Goal: Task Accomplishment & Management: Manage account settings

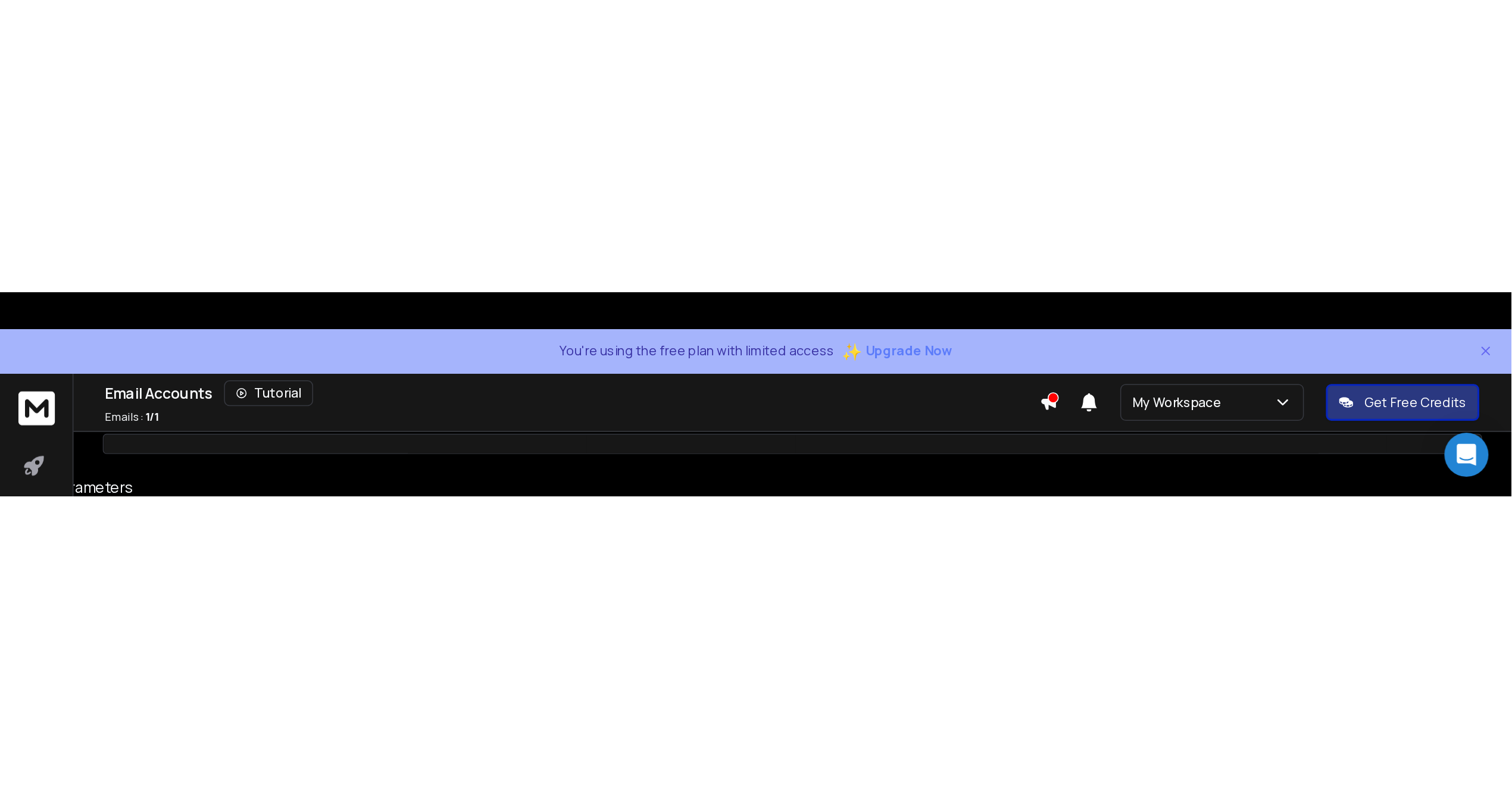
scroll to position [24, 0]
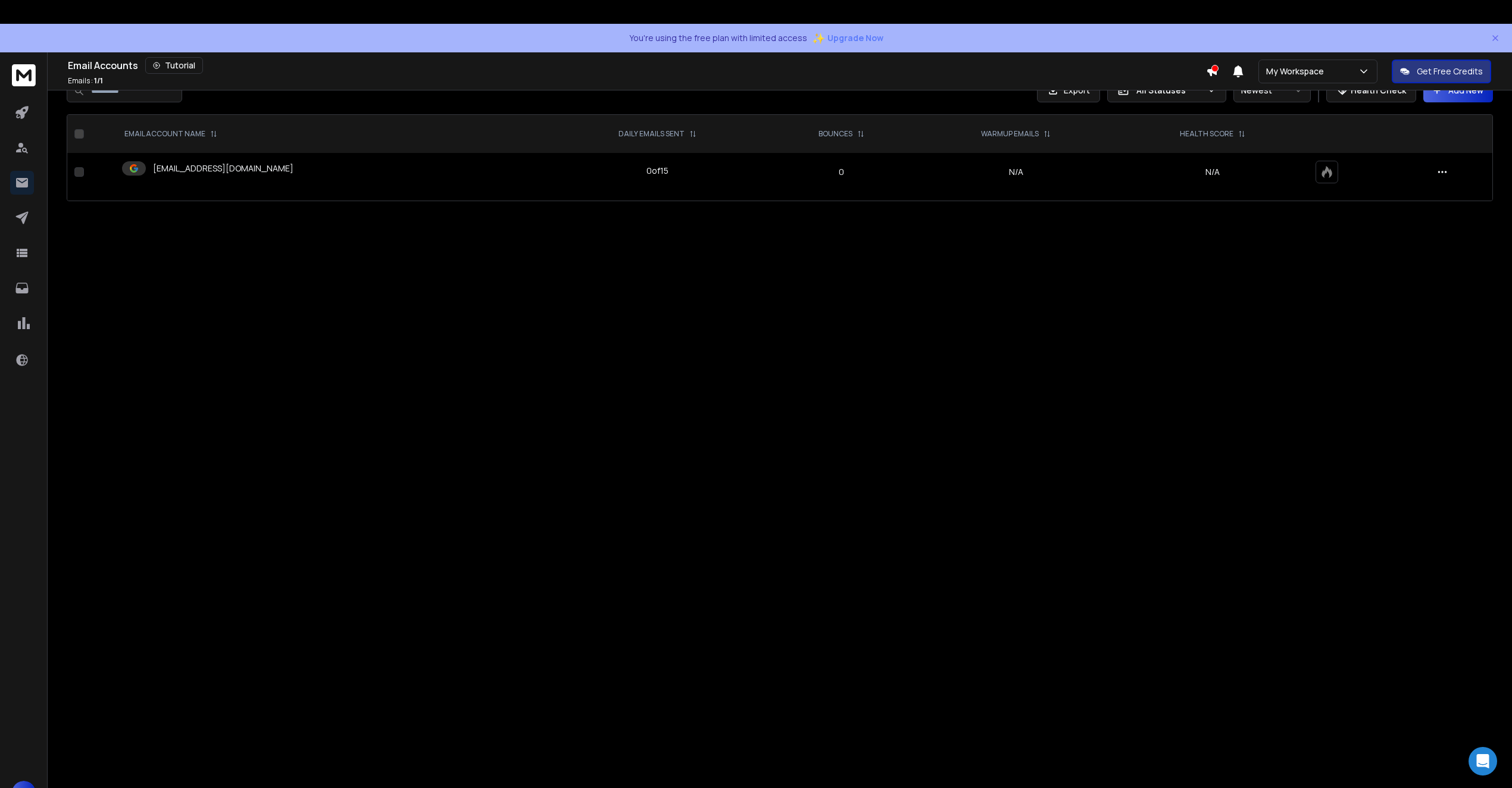
click at [193, 165] on p "[EMAIL_ADDRESS][DOMAIN_NAME]" at bounding box center [223, 169] width 141 height 12
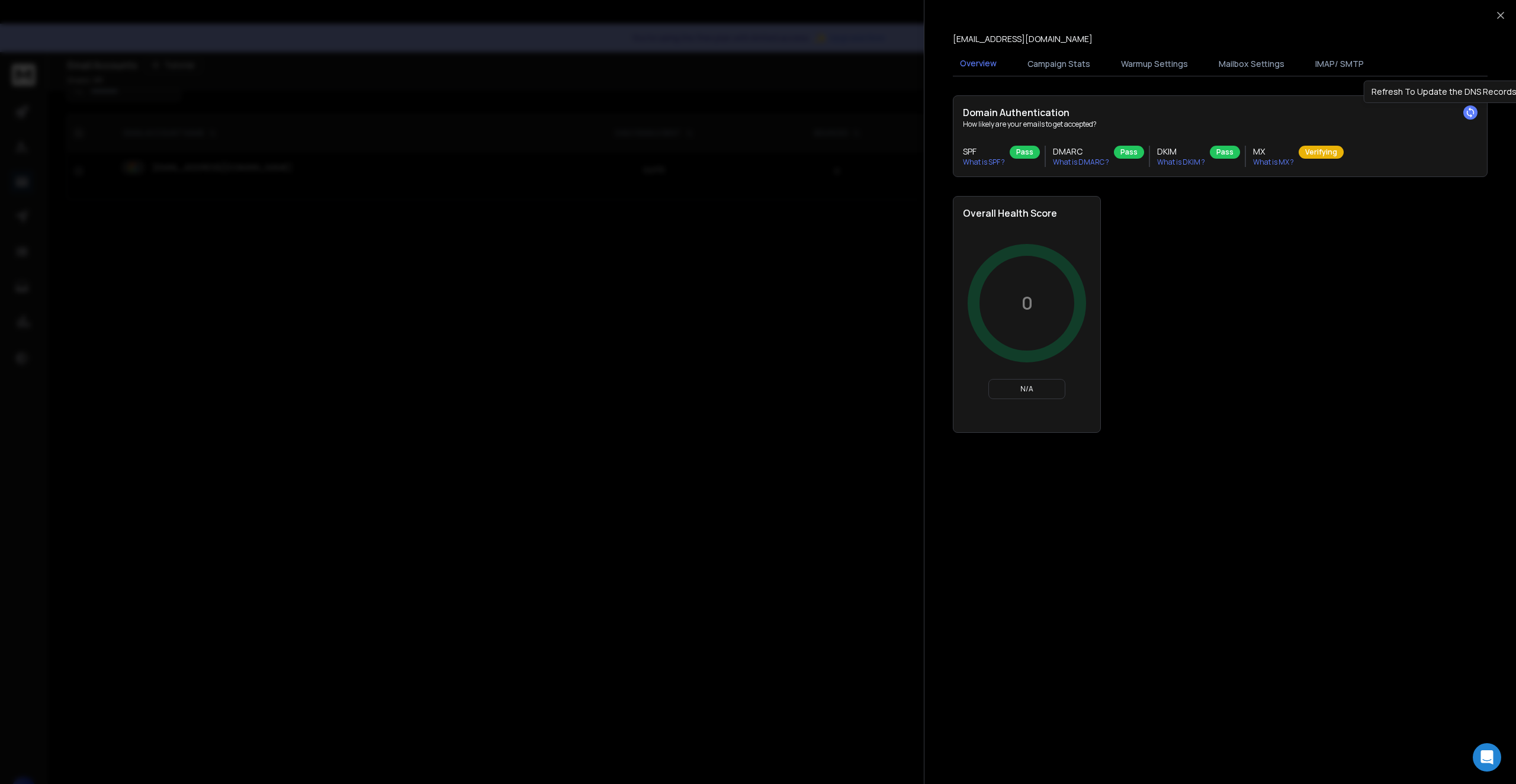
drag, startPoint x: 1472, startPoint y: 108, endPoint x: 1468, endPoint y: 113, distance: 6.4
click at [1471, 109] on icon at bounding box center [1470, 113] width 12 height 12
drag, startPoint x: 1050, startPoint y: 56, endPoint x: 1147, endPoint y: 48, distance: 97.3
click at [1055, 56] on button "Campaign Stats" at bounding box center [1059, 64] width 77 height 26
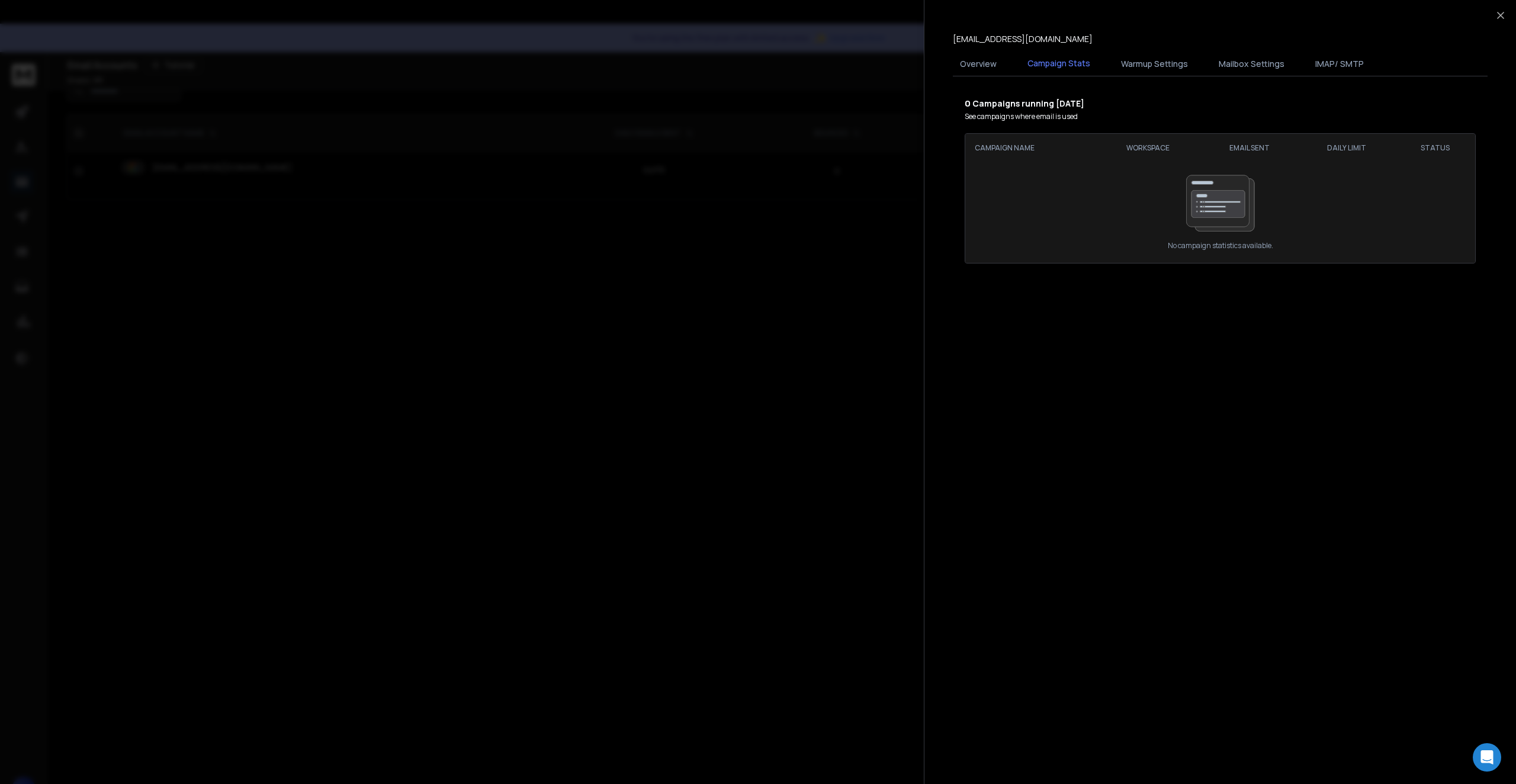
click at [1155, 58] on button "Warmup Settings" at bounding box center [1154, 64] width 81 height 26
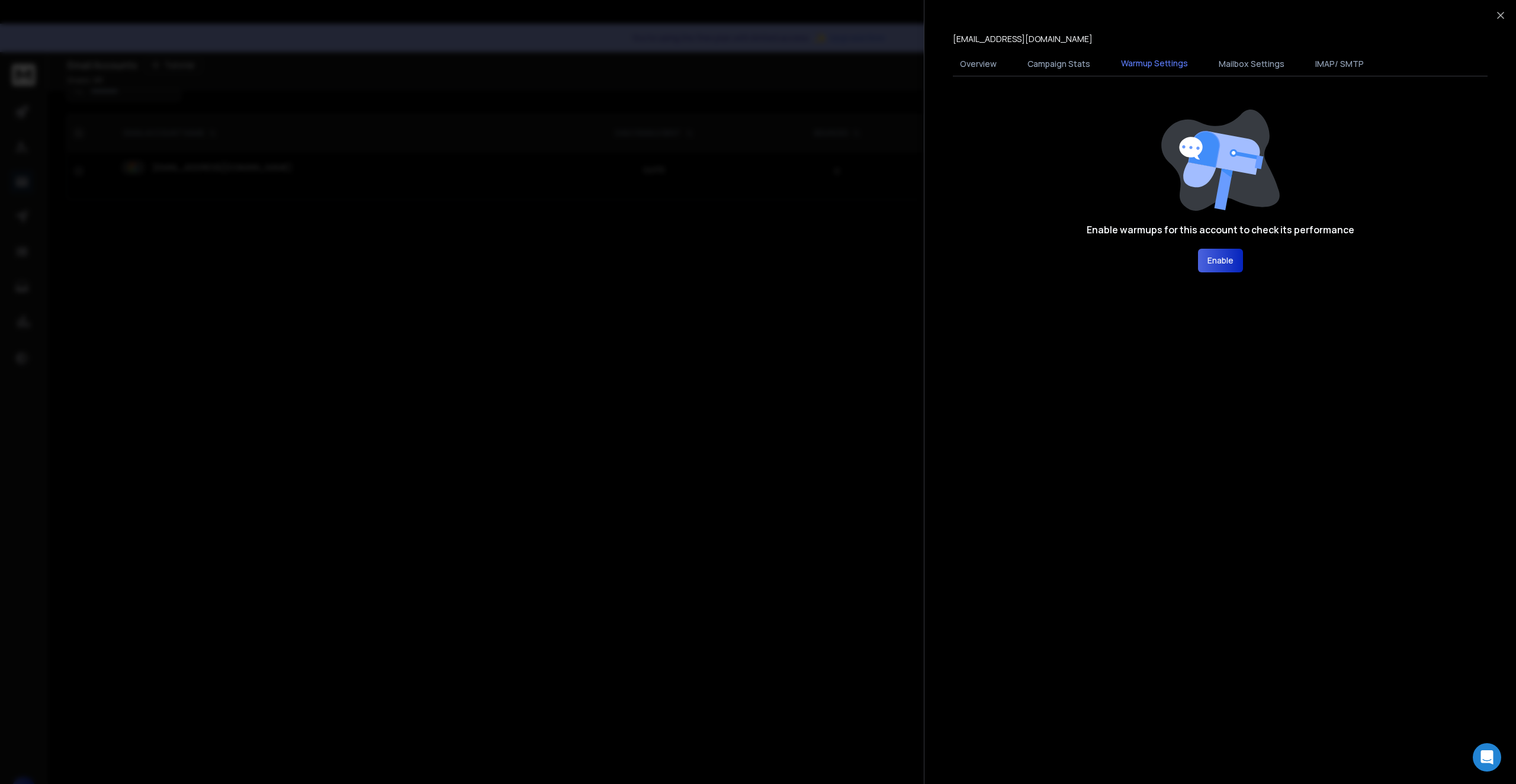
click at [1250, 54] on button "Mailbox Settings" at bounding box center [1251, 64] width 80 height 26
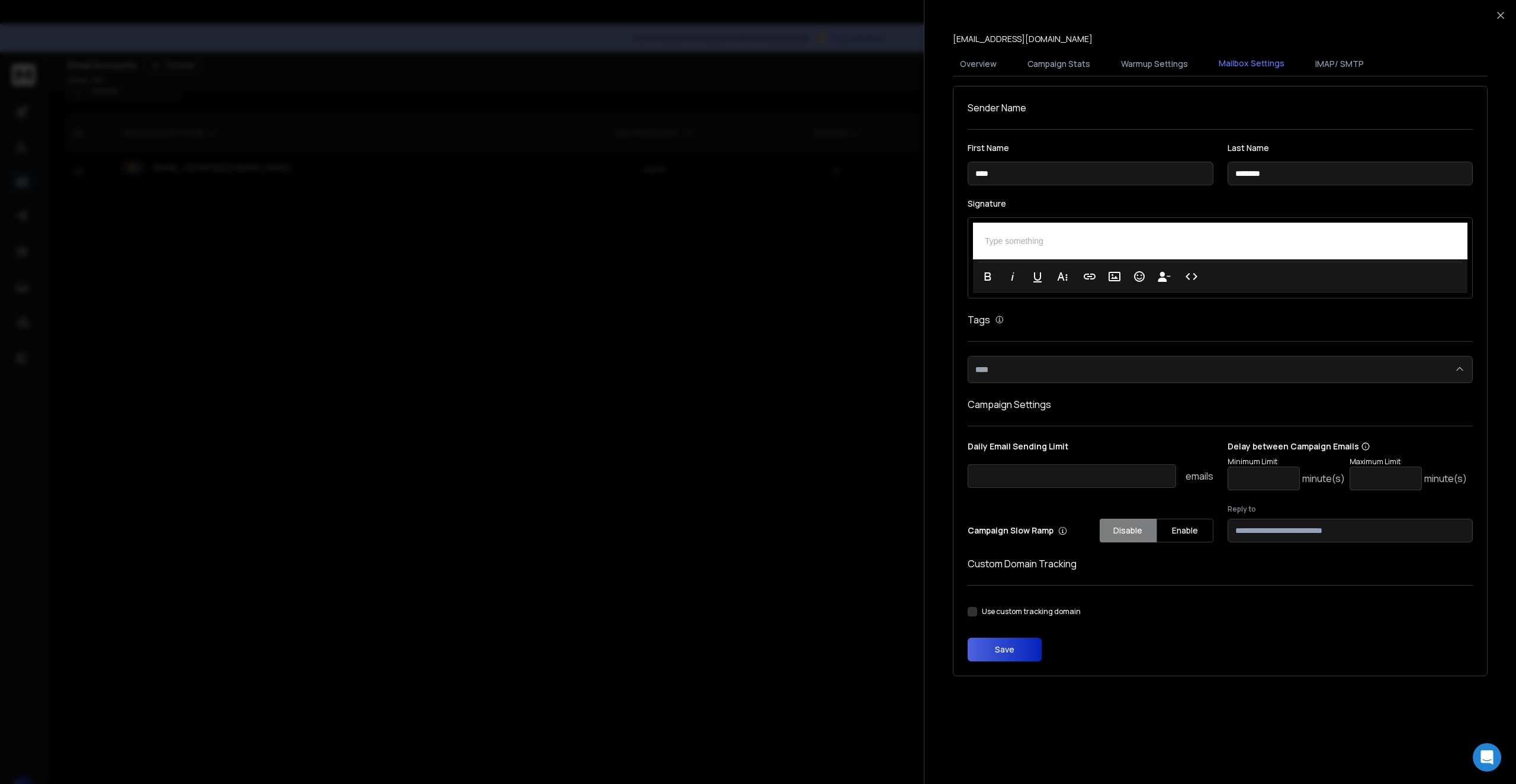
click at [1055, 58] on button "Campaign Stats" at bounding box center [1059, 64] width 77 height 26
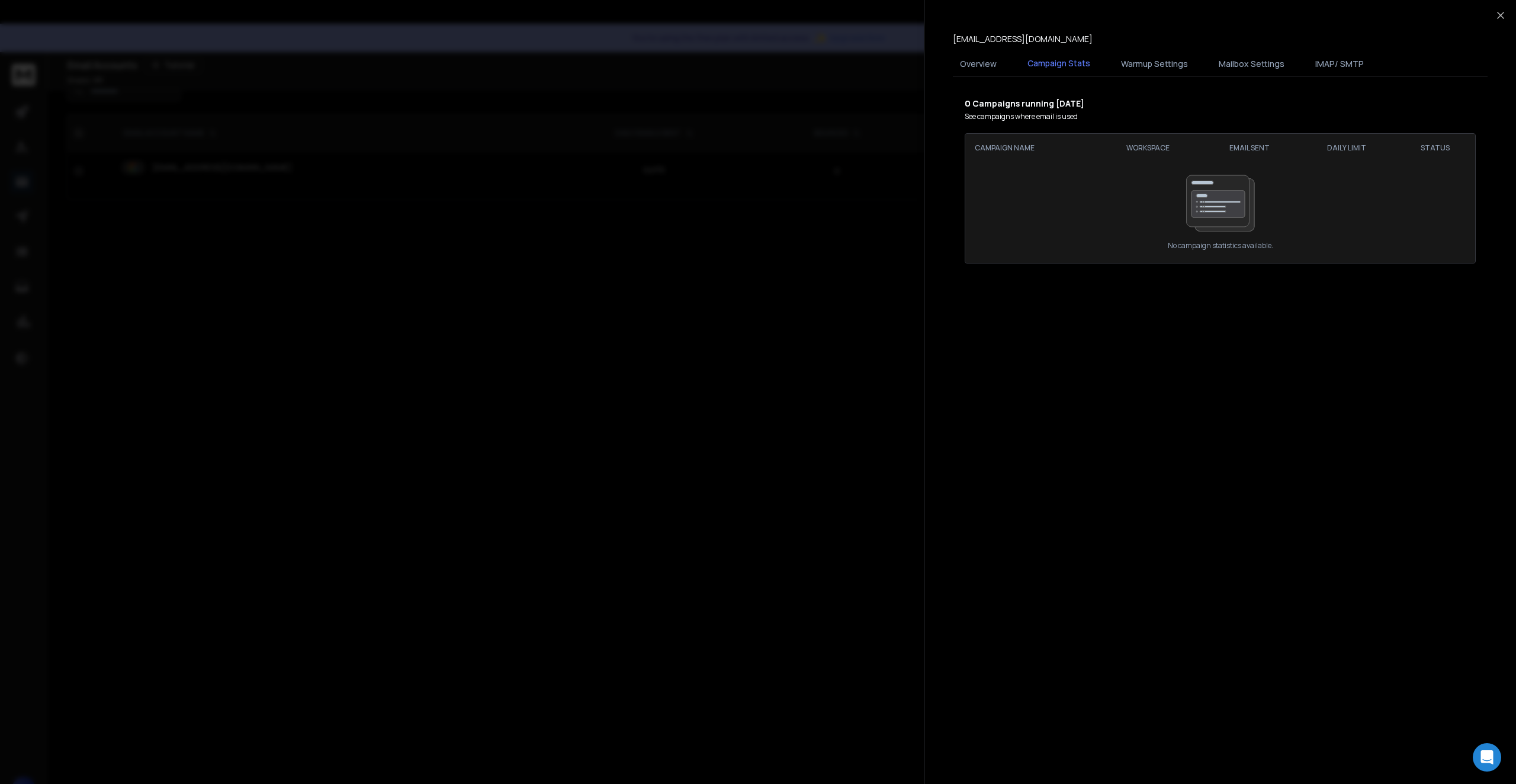
click at [331, 302] on div at bounding box center [758, 392] width 1516 height 784
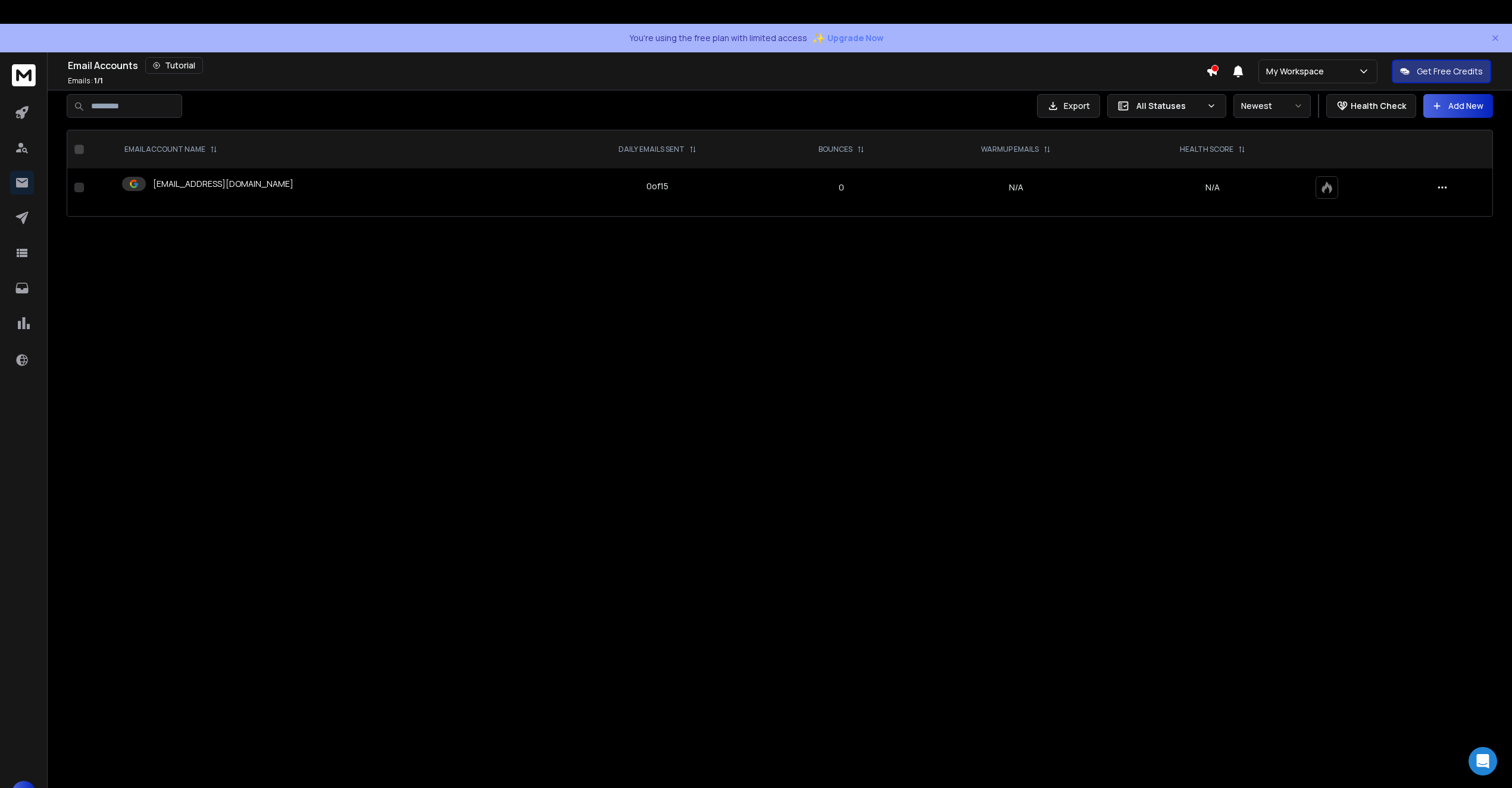
scroll to position [0, 0]
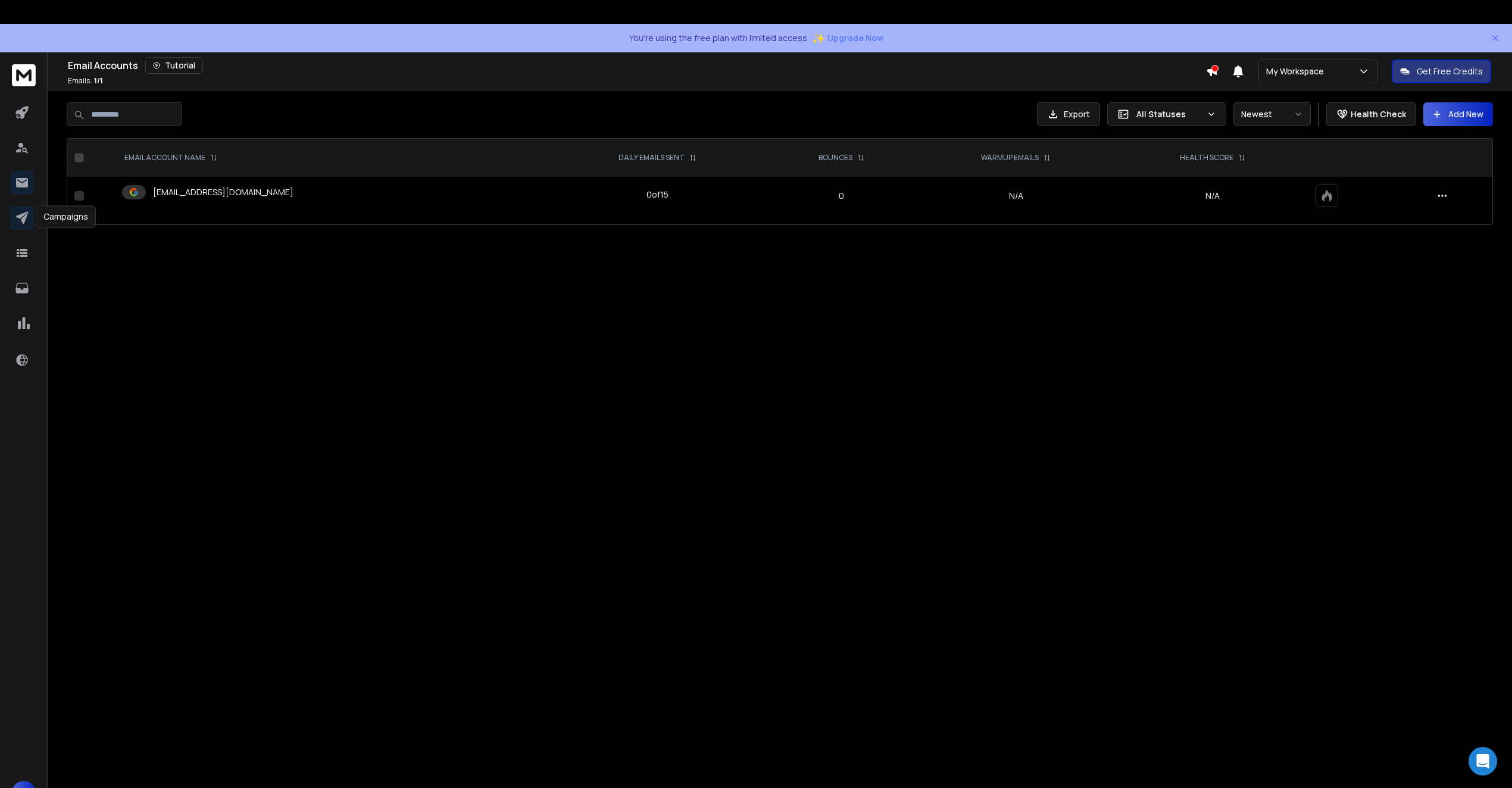
click at [20, 214] on icon at bounding box center [21, 218] width 13 height 13
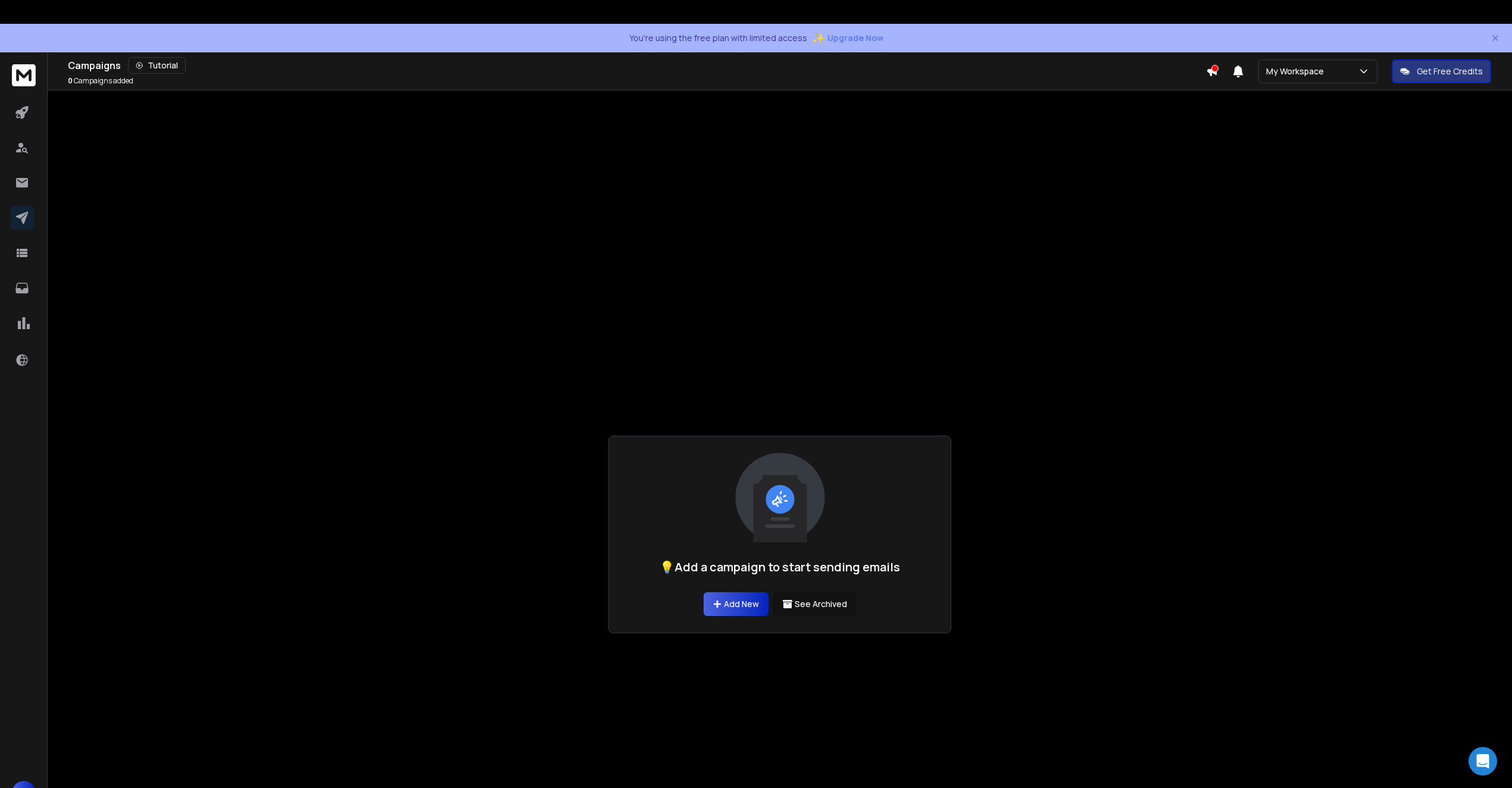
click at [740, 366] on link "Add New" at bounding box center [736, 604] width 65 height 24
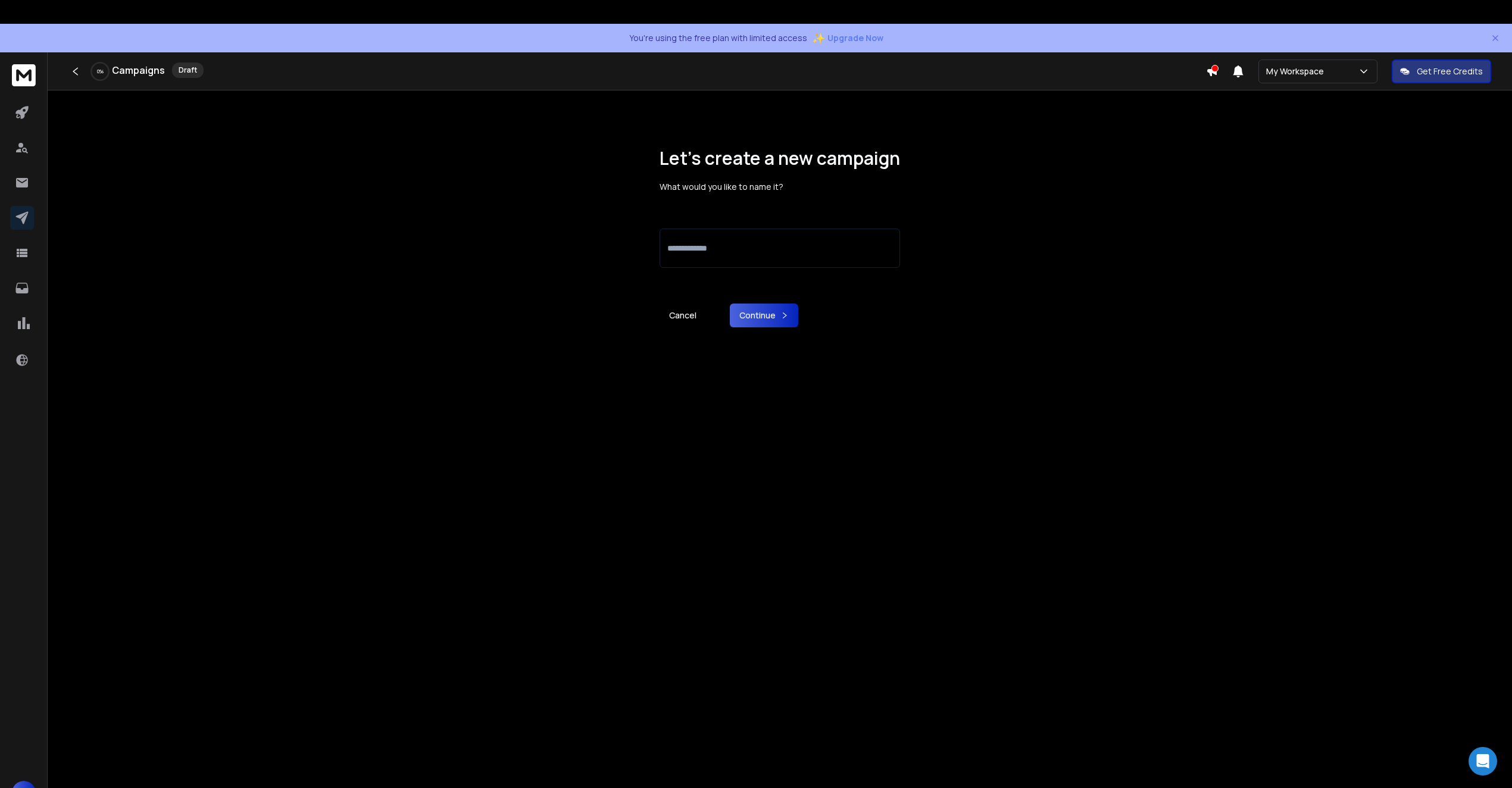
drag, startPoint x: 112, startPoint y: 203, endPoint x: 95, endPoint y: 230, distance: 31.9
click at [112, 205] on div "Let’s create a new campaign What would you like to name it? Cancel Continue" at bounding box center [756, 190] width 1512 height 275
click at [17, 251] on icon at bounding box center [22, 252] width 11 height 9
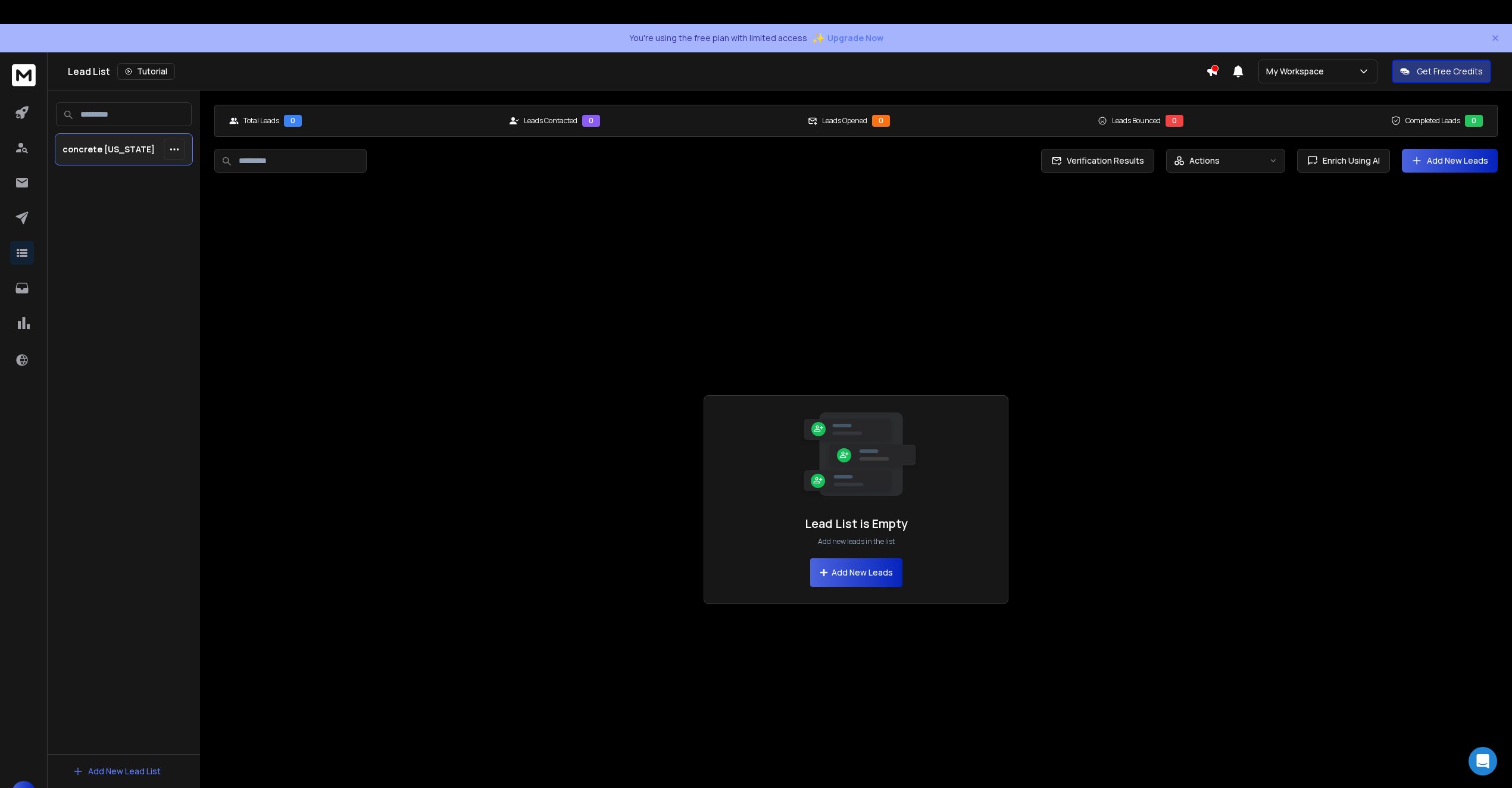
click at [94, 153] on p "concrete [US_STATE]" at bounding box center [109, 149] width 92 height 12
click at [130, 153] on div "concrete [US_STATE]" at bounding box center [123, 149] width 138 height 32
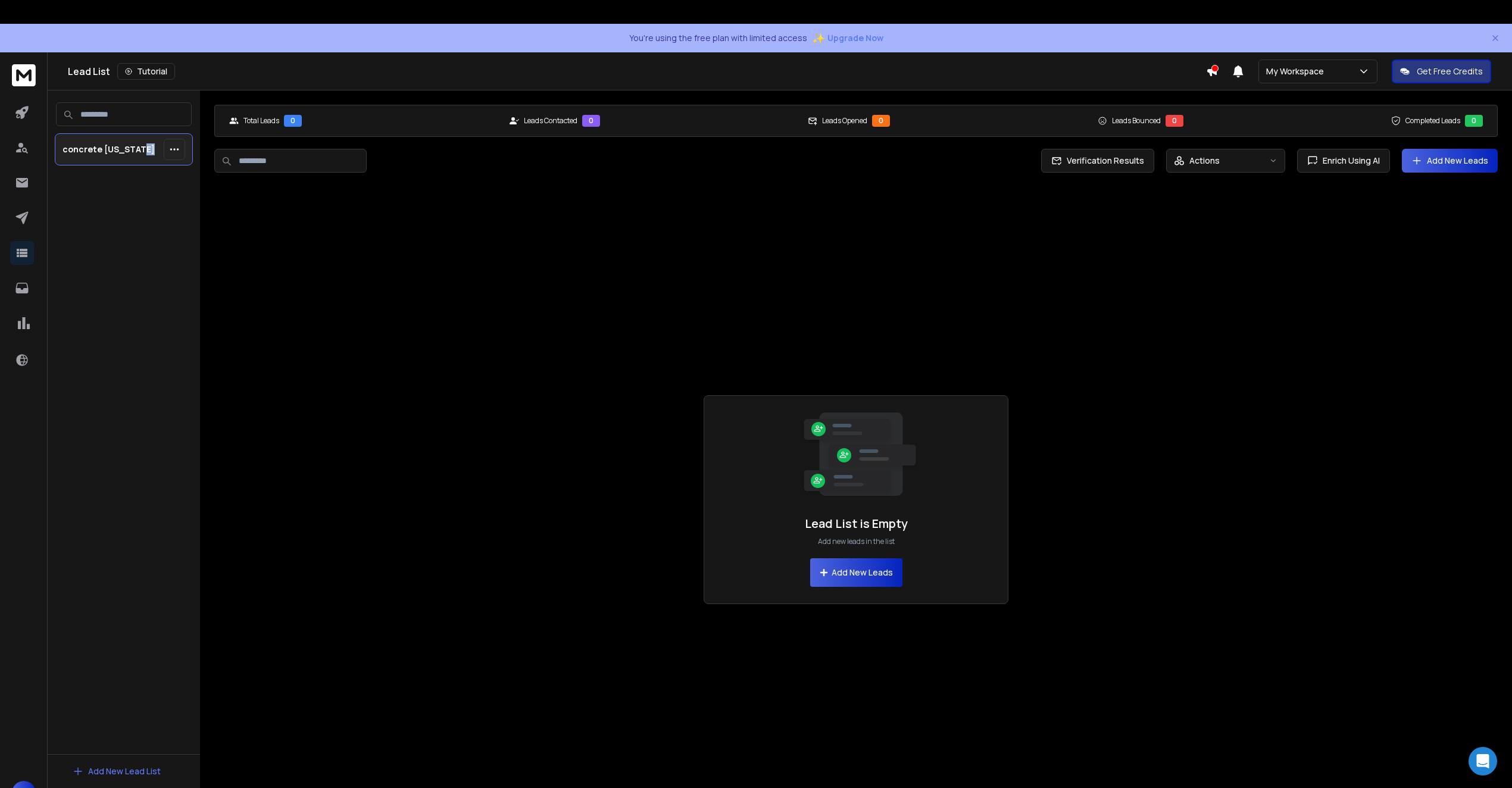
click at [177, 149] on icon "button" at bounding box center [175, 149] width 11 height 11
click at [167, 244] on div "concrete [US_STATE]" at bounding box center [123, 448] width 153 height 631
click at [137, 141] on div "concrete [US_STATE]" at bounding box center [123, 149] width 138 height 32
click at [138, 141] on div "concrete [US_STATE]" at bounding box center [123, 149] width 138 height 32
click at [1223, 276] on div "Lead List is Empty Add new leads in the list Add New Leads" at bounding box center [856, 499] width 1283 height 627
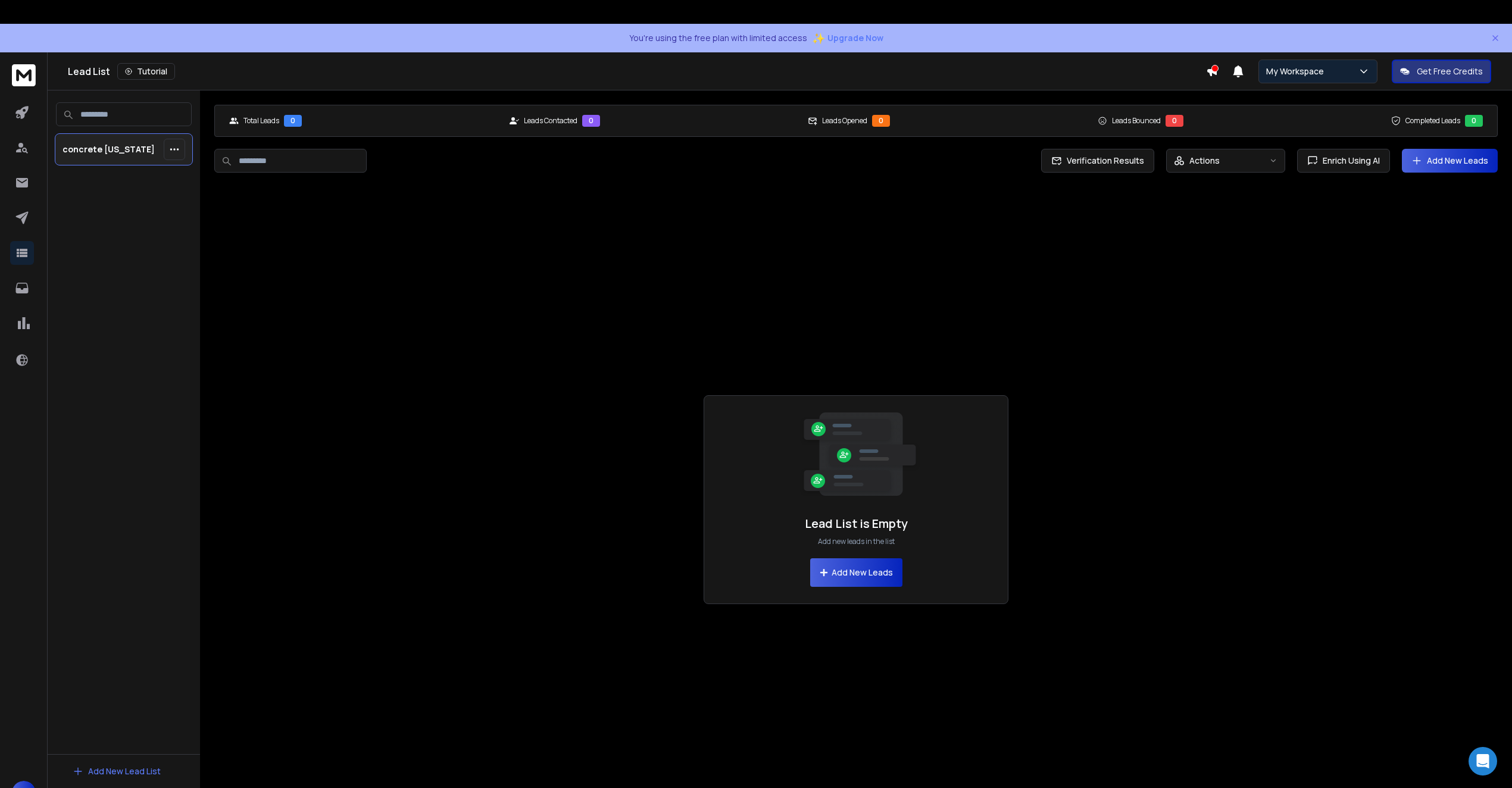
click at [1329, 71] on p "My Workspace" at bounding box center [1297, 71] width 63 height 12
click at [760, 317] on div "Lead List is Empty Add new leads in the list Add New Leads" at bounding box center [856, 499] width 1283 height 627
click at [130, 148] on div "concrete [US_STATE]" at bounding box center [123, 149] width 138 height 32
click at [131, 148] on div "concrete [US_STATE]" at bounding box center [123, 149] width 138 height 32
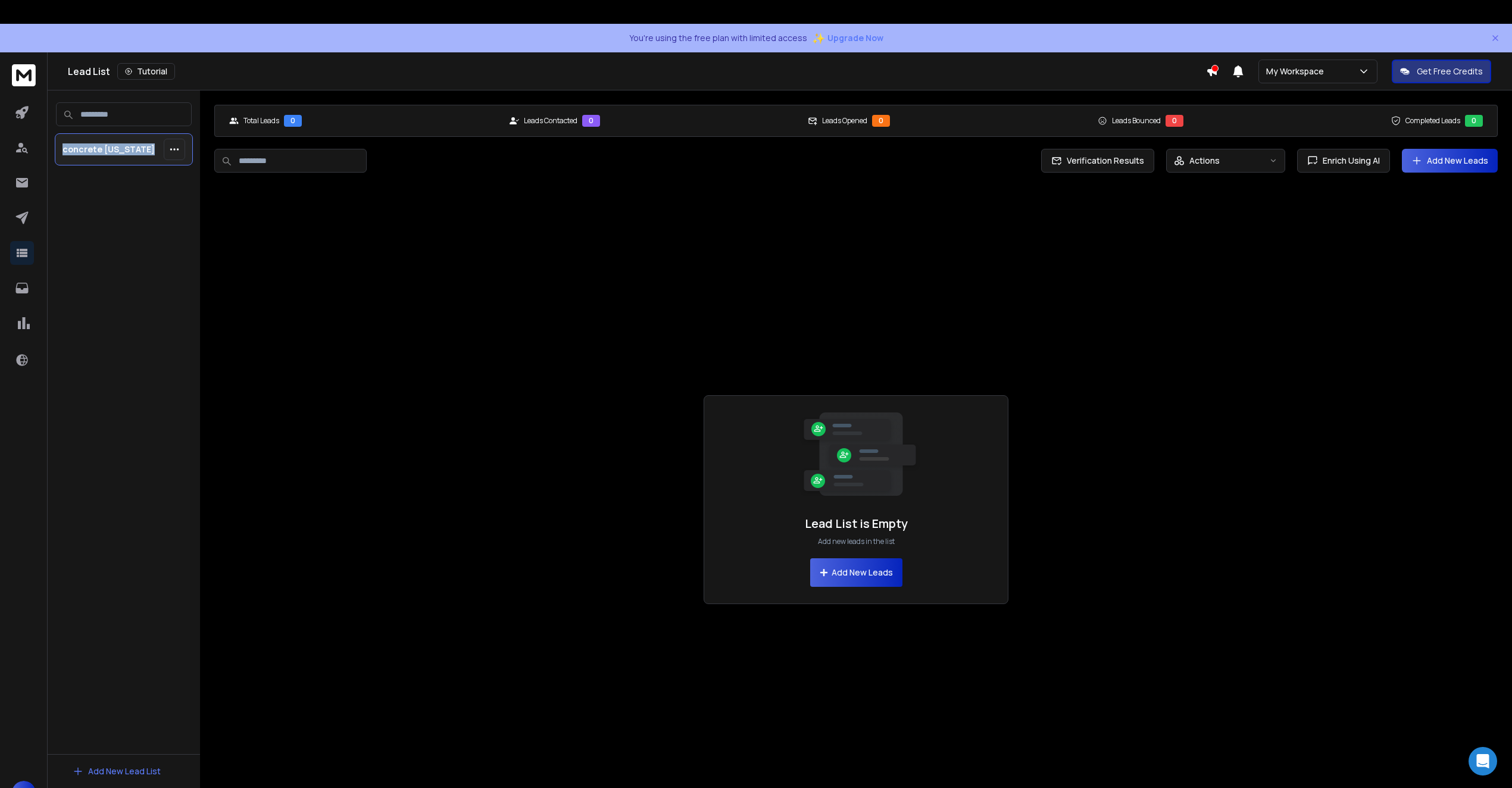
click at [131, 148] on div "concrete [US_STATE]" at bounding box center [123, 149] width 138 height 32
click at [183, 153] on button "button" at bounding box center [175, 149] width 21 height 21
drag, startPoint x: 203, startPoint y: 236, endPoint x: 217, endPoint y: 233, distance: 14.3
click at [205, 236] on div "Lead List is Empty Add new leads in the list Add New Leads" at bounding box center [854, 452] width 1309 height 722
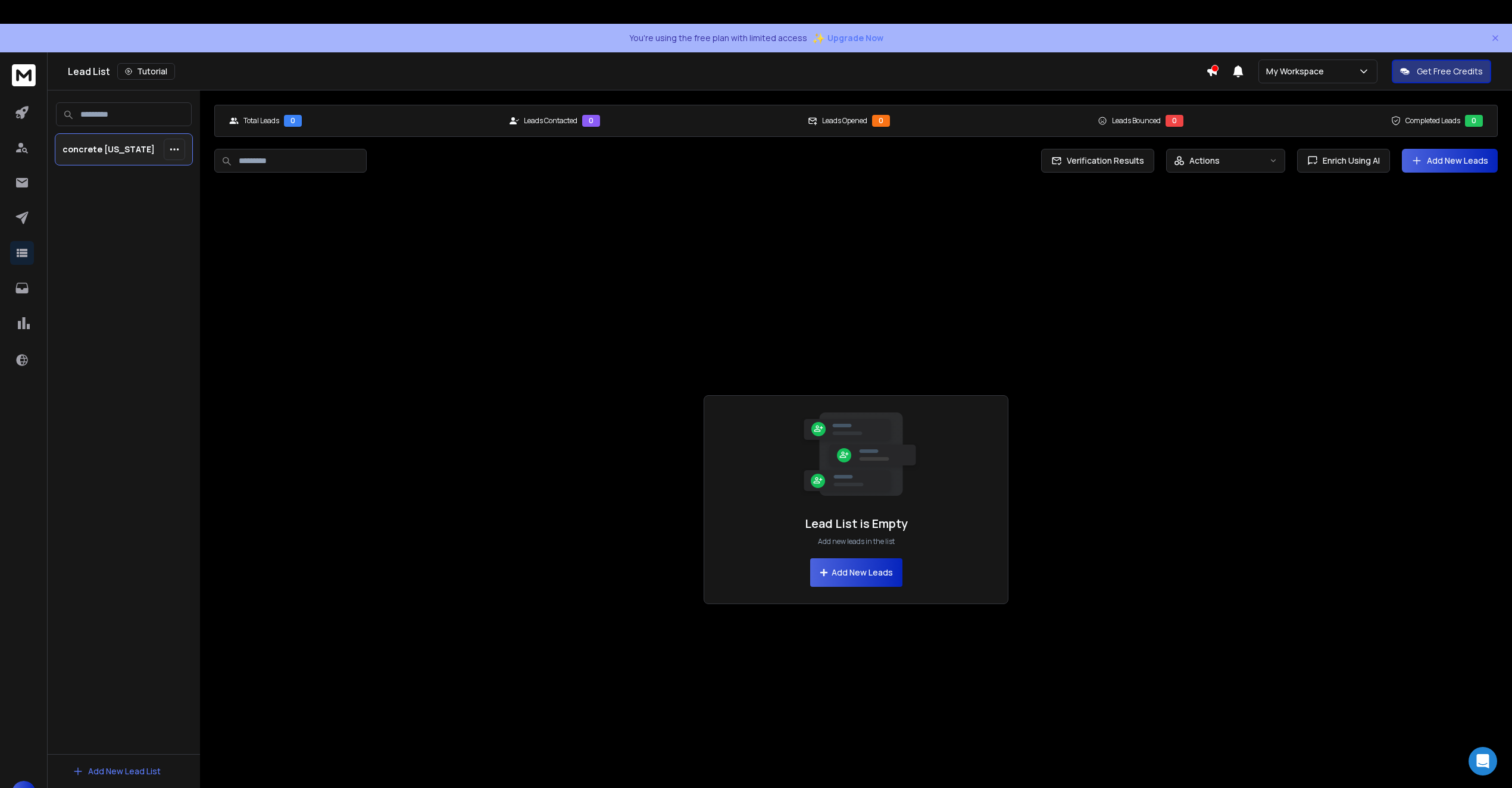
drag, startPoint x: 317, startPoint y: 238, endPoint x: 343, endPoint y: 231, distance: 26.9
click at [321, 238] on div "Lead List is Empty Add new leads in the list Add New Leads" at bounding box center [856, 499] width 1283 height 627
click at [1279, 163] on button "Actions" at bounding box center [1225, 161] width 119 height 24
click at [1345, 207] on div "Lead List is Empty Add new leads in the list Add New Leads" at bounding box center [856, 499] width 1283 height 627
click at [22, 287] on icon at bounding box center [21, 288] width 14 height 14
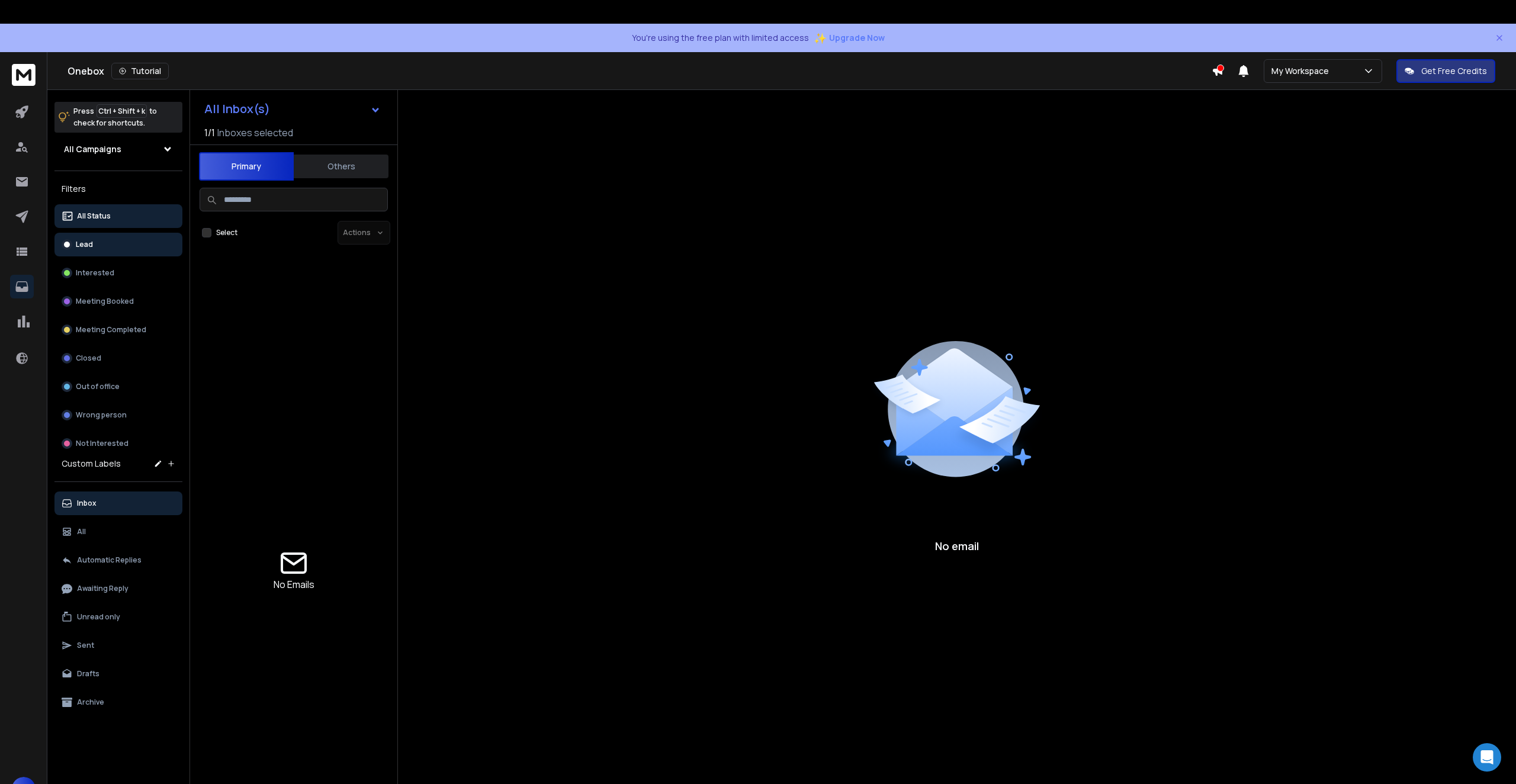
click at [87, 241] on p "Lead" at bounding box center [84, 245] width 17 height 9
click at [18, 148] on icon at bounding box center [22, 150] width 12 height 6
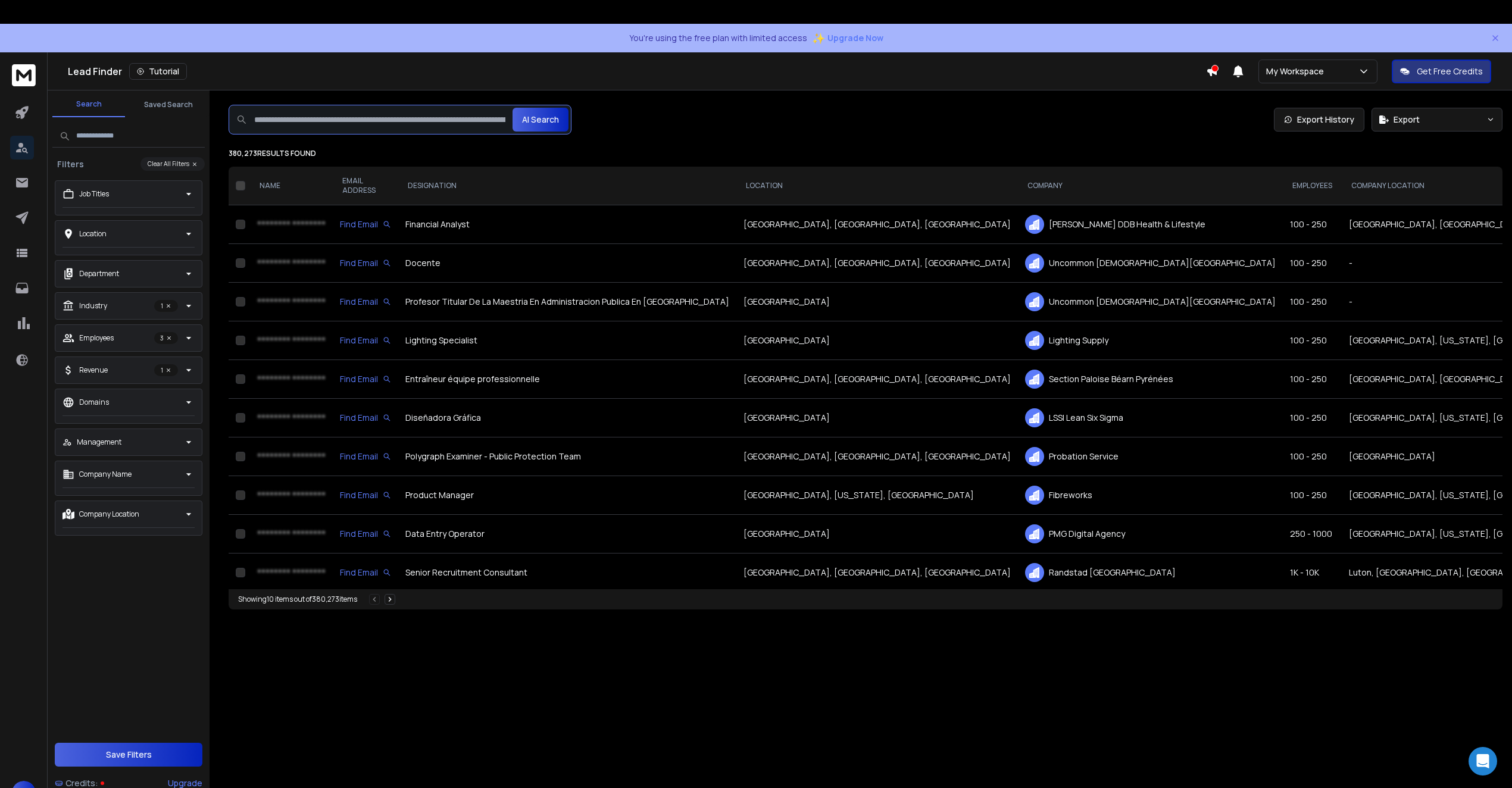
click at [82, 366] on span "Credits:" at bounding box center [81, 783] width 33 height 12
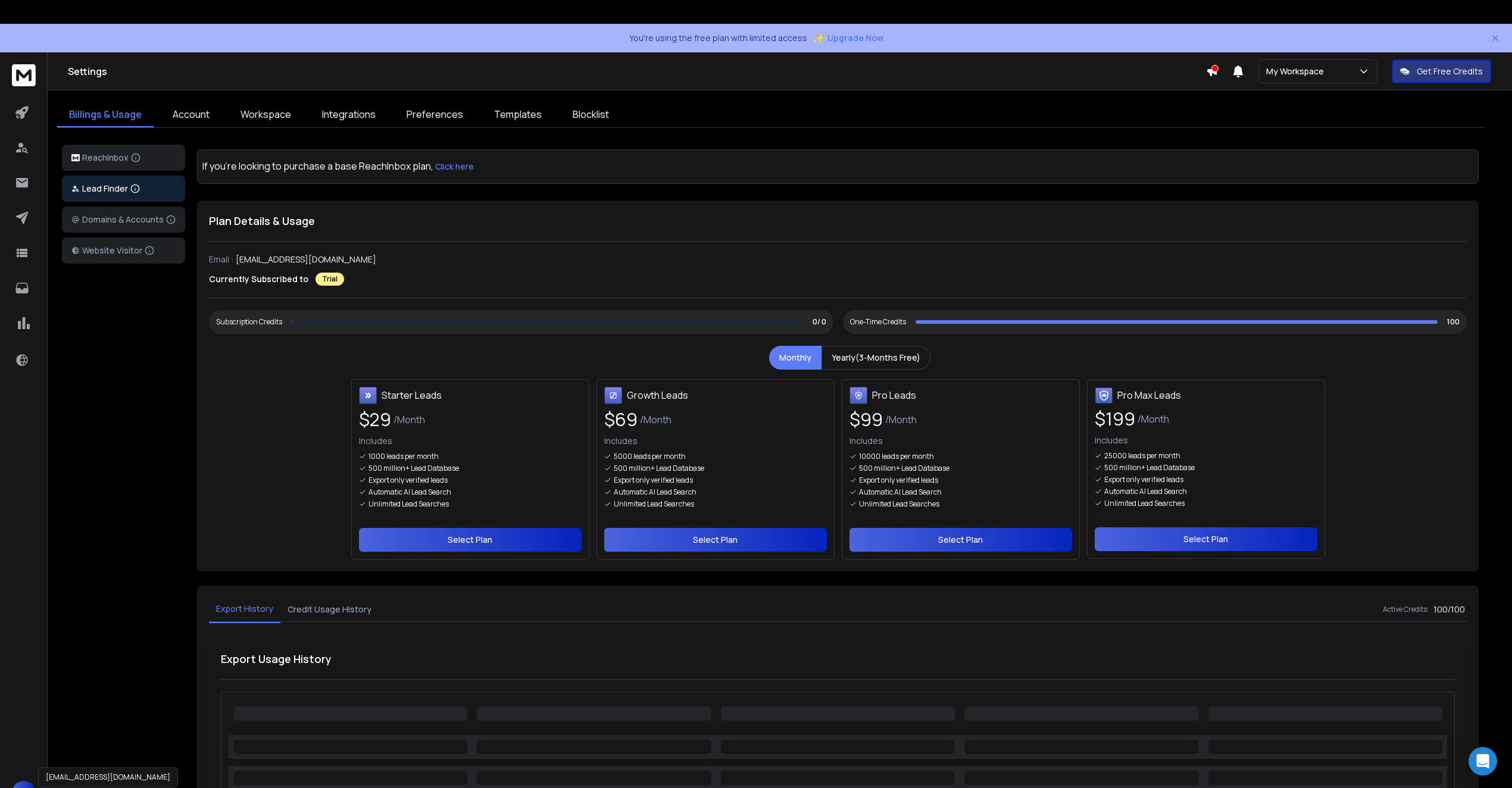
click at [15, 366] on span "J" at bounding box center [24, 793] width 24 height 24
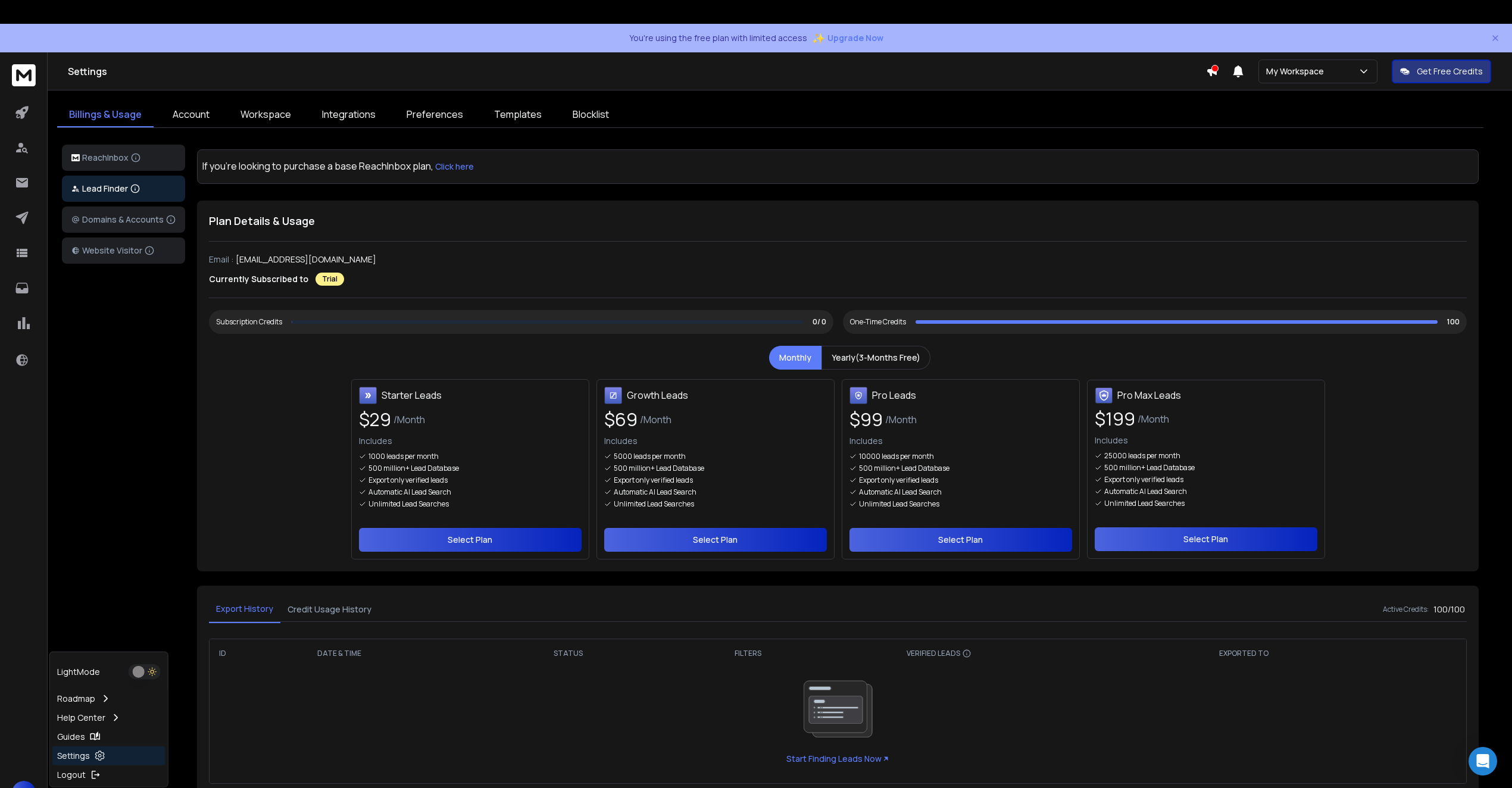
click at [80, 366] on p "Settings" at bounding box center [73, 755] width 33 height 12
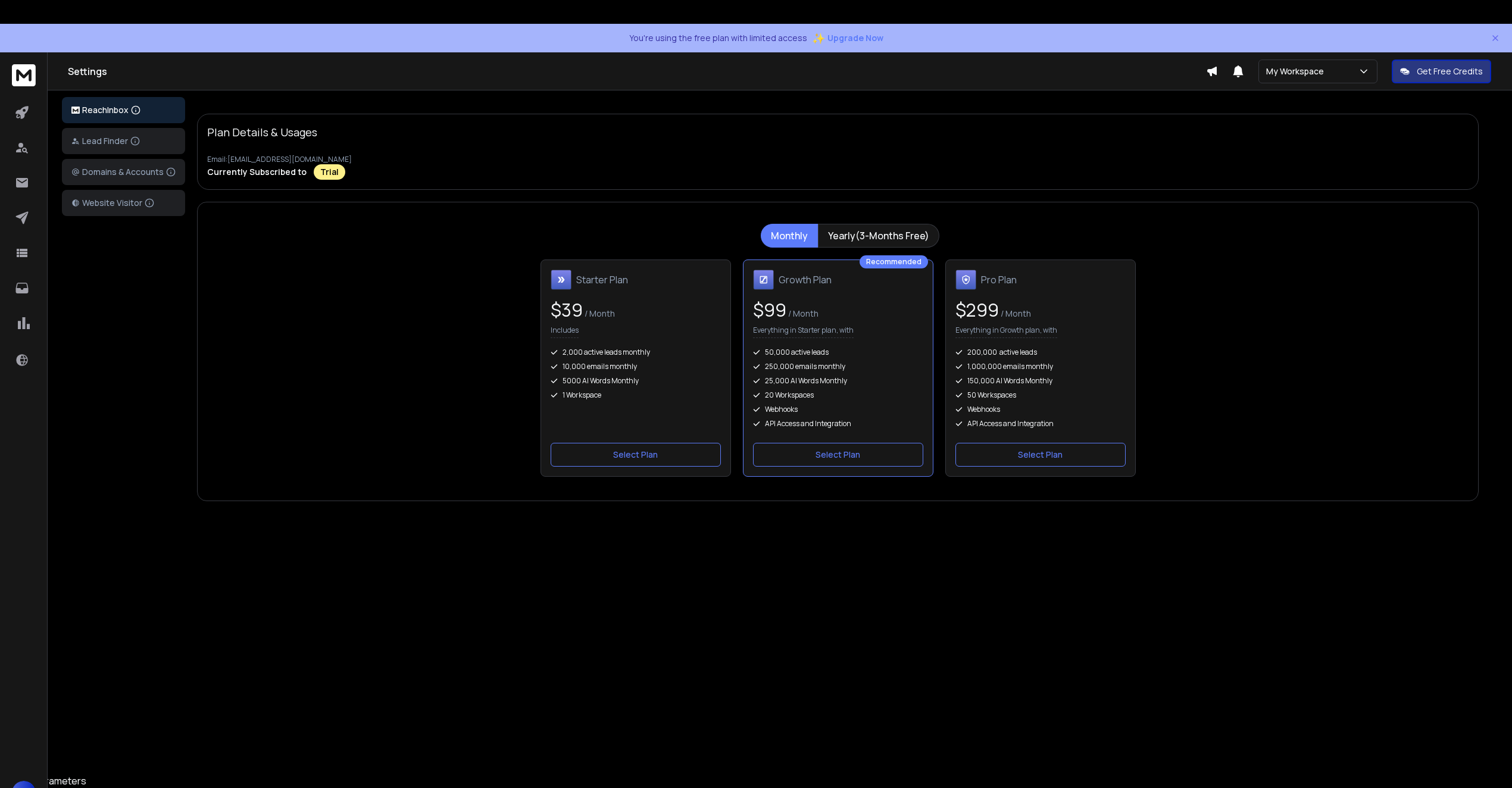
scroll to position [47, 0]
click at [23, 210] on icon at bounding box center [21, 217] width 14 height 14
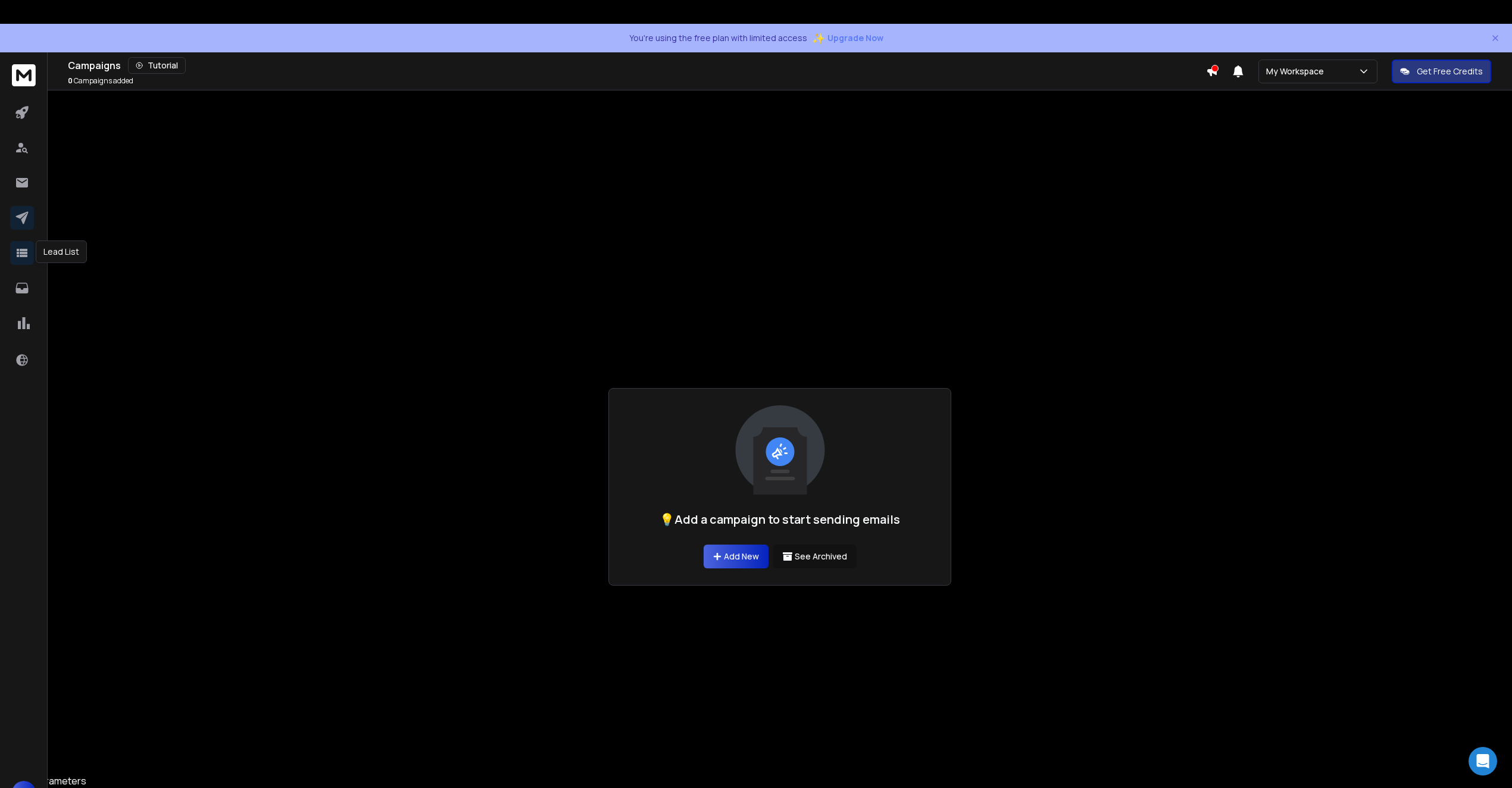
click at [17, 250] on icon at bounding box center [21, 252] width 14 height 14
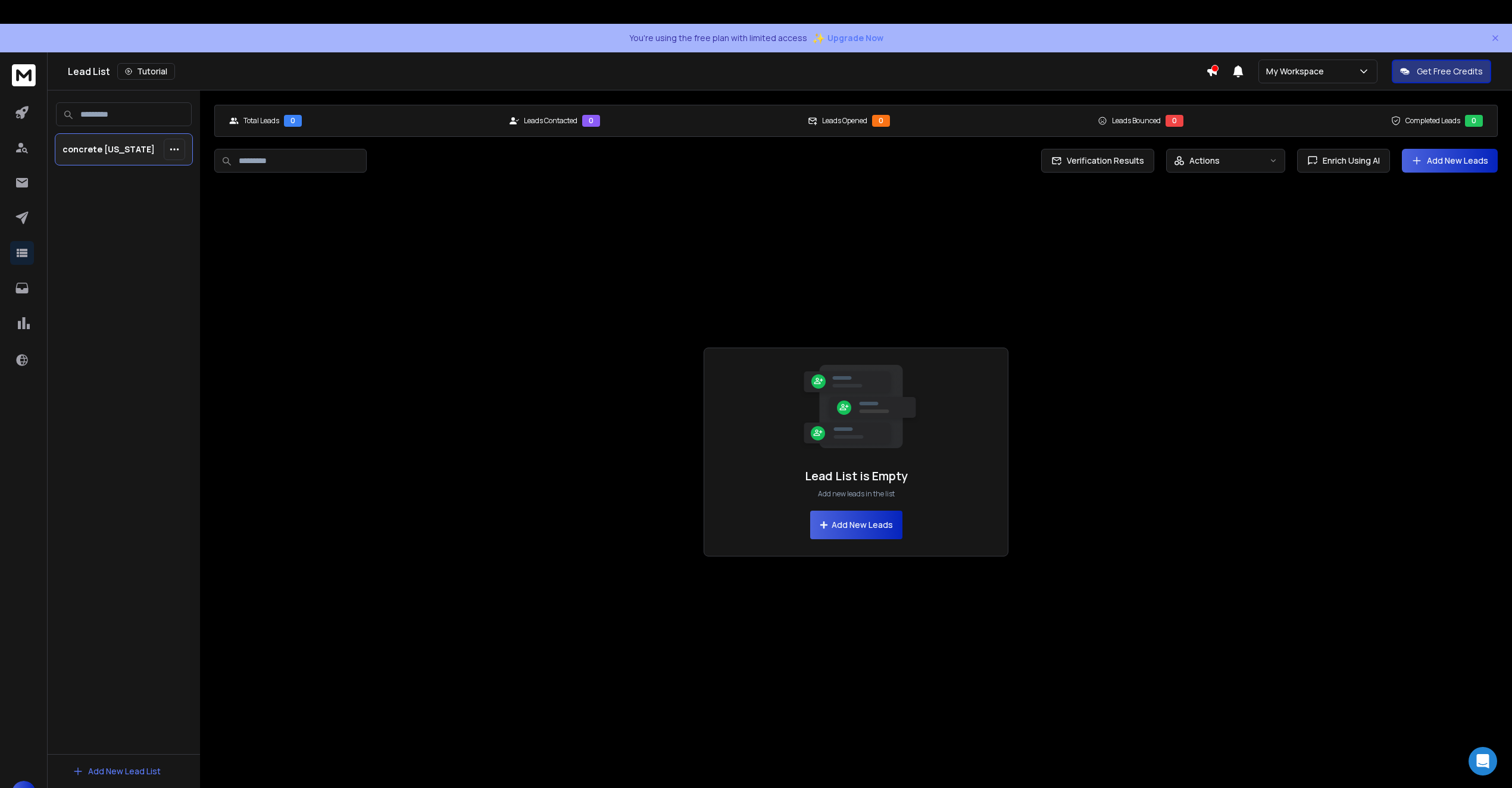
click at [177, 150] on icon "button" at bounding box center [174, 149] width 9 height 2
click at [267, 120] on p "Total Leads" at bounding box center [261, 121] width 36 height 9
click at [25, 214] on icon at bounding box center [21, 218] width 13 height 13
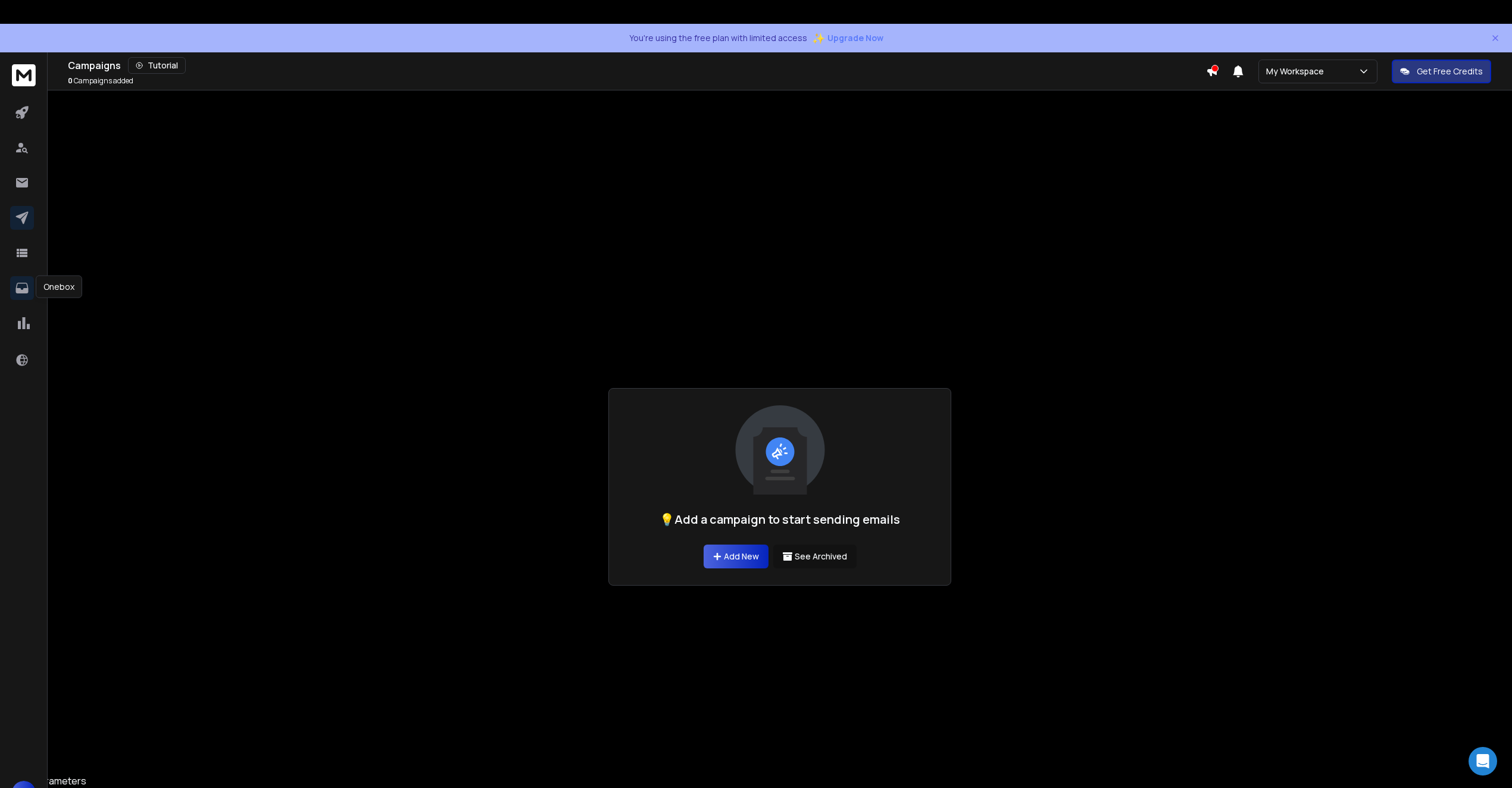
click at [24, 282] on icon at bounding box center [21, 288] width 13 height 11
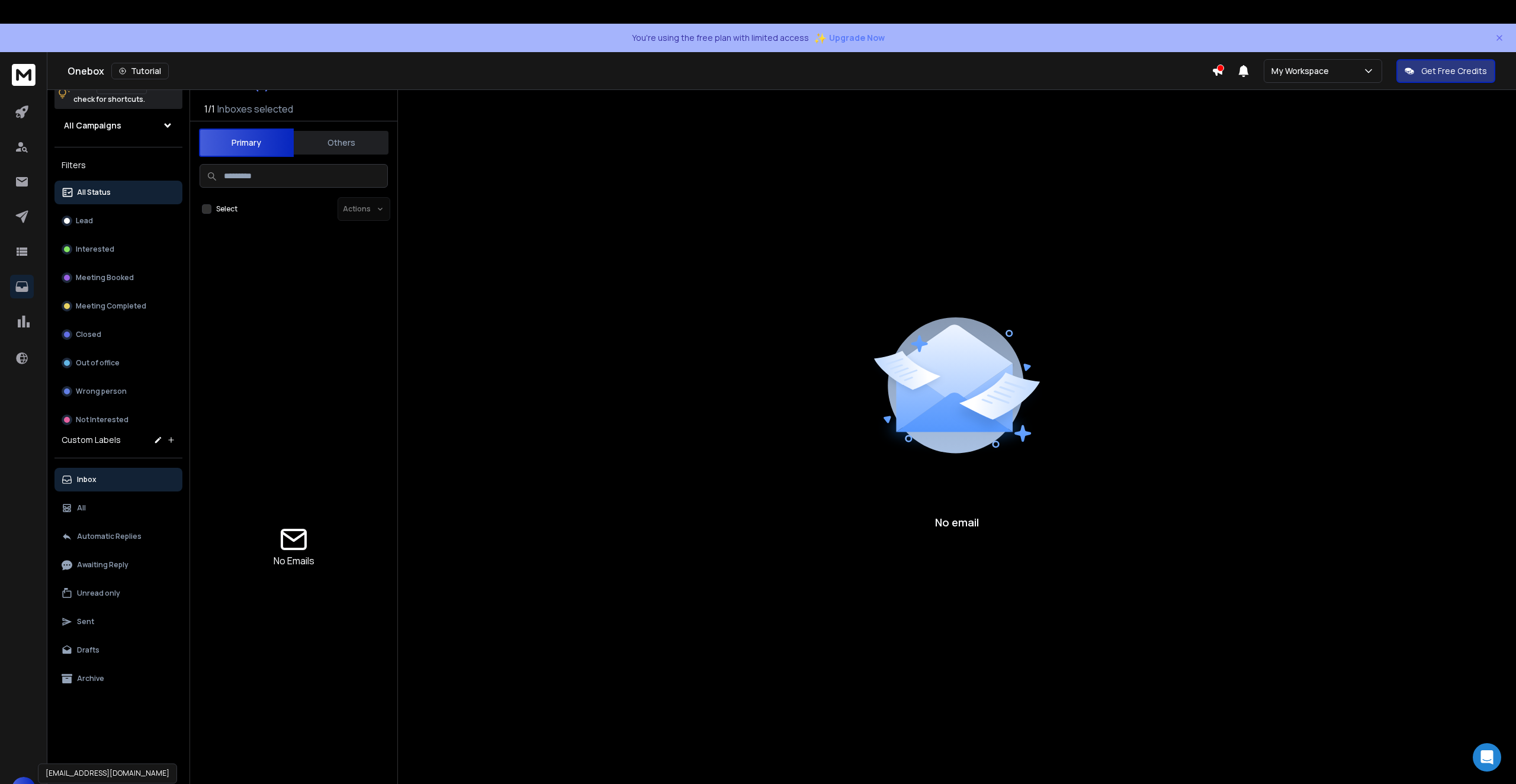
click at [23, 782] on span "J" at bounding box center [24, 789] width 24 height 24
click at [63, 771] on p "Logout" at bounding box center [71, 771] width 29 height 12
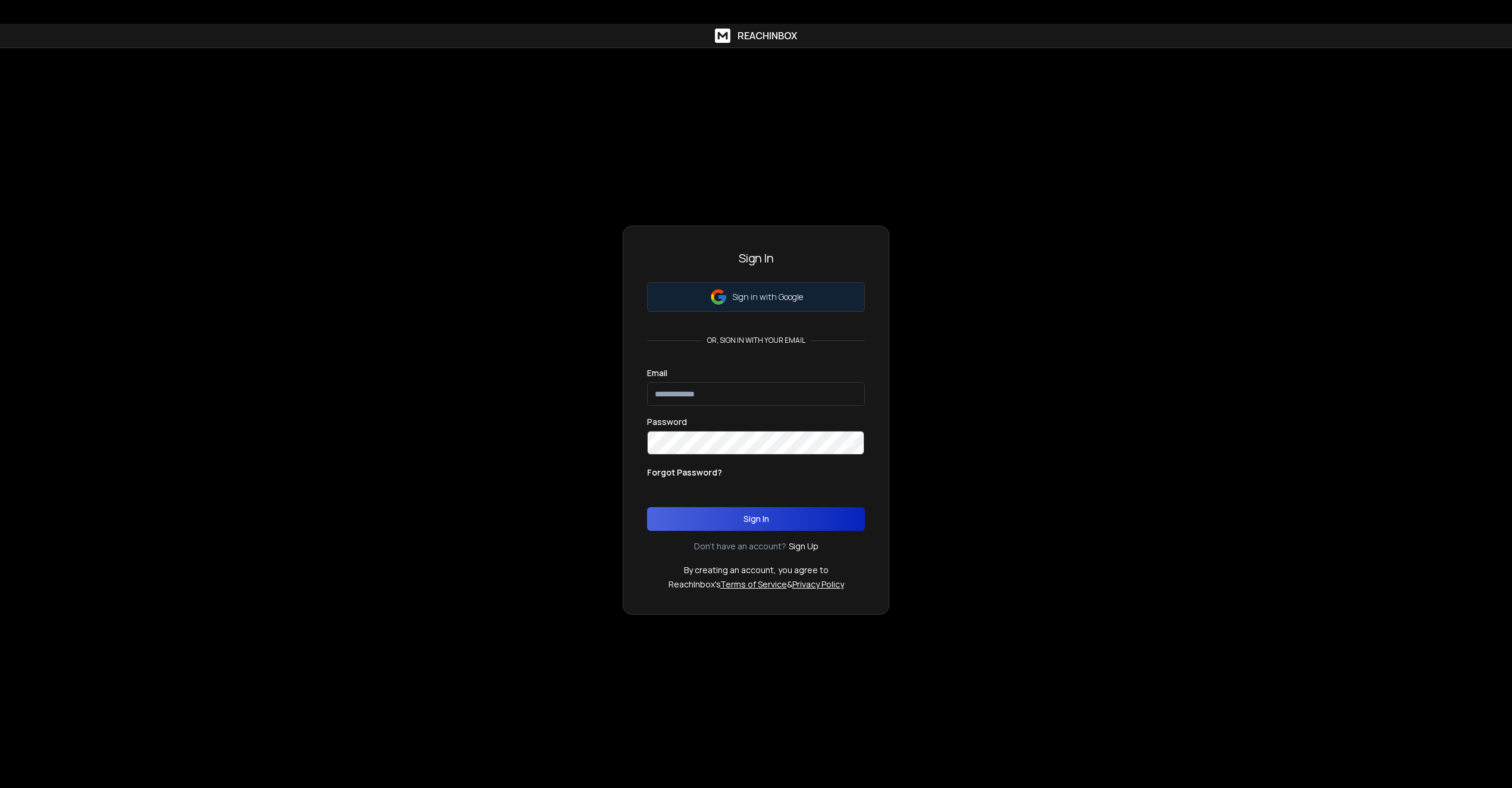
click at [770, 296] on p "Sign in with Google" at bounding box center [768, 297] width 71 height 12
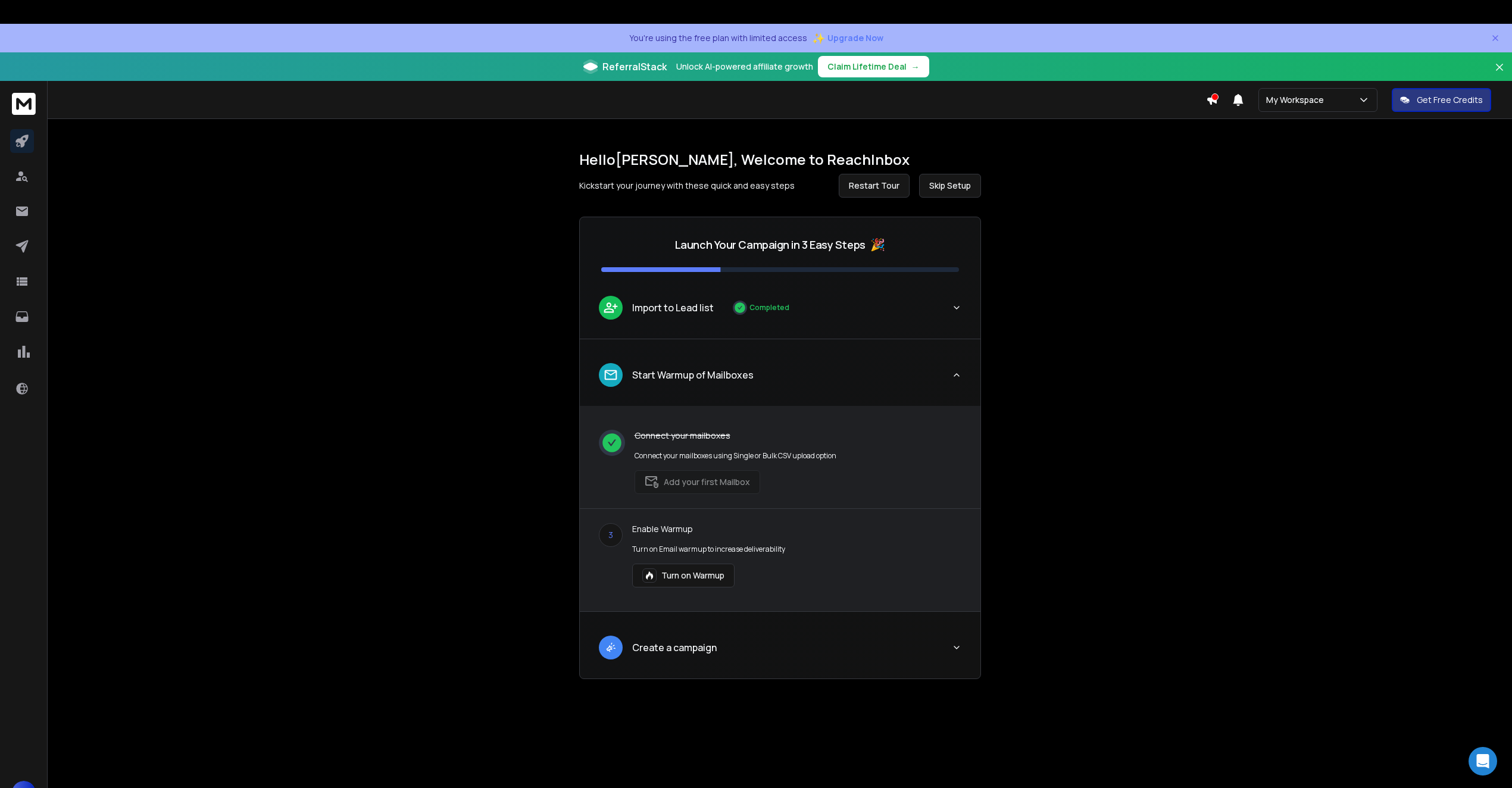
click at [958, 309] on icon "button" at bounding box center [956, 308] width 9 height 9
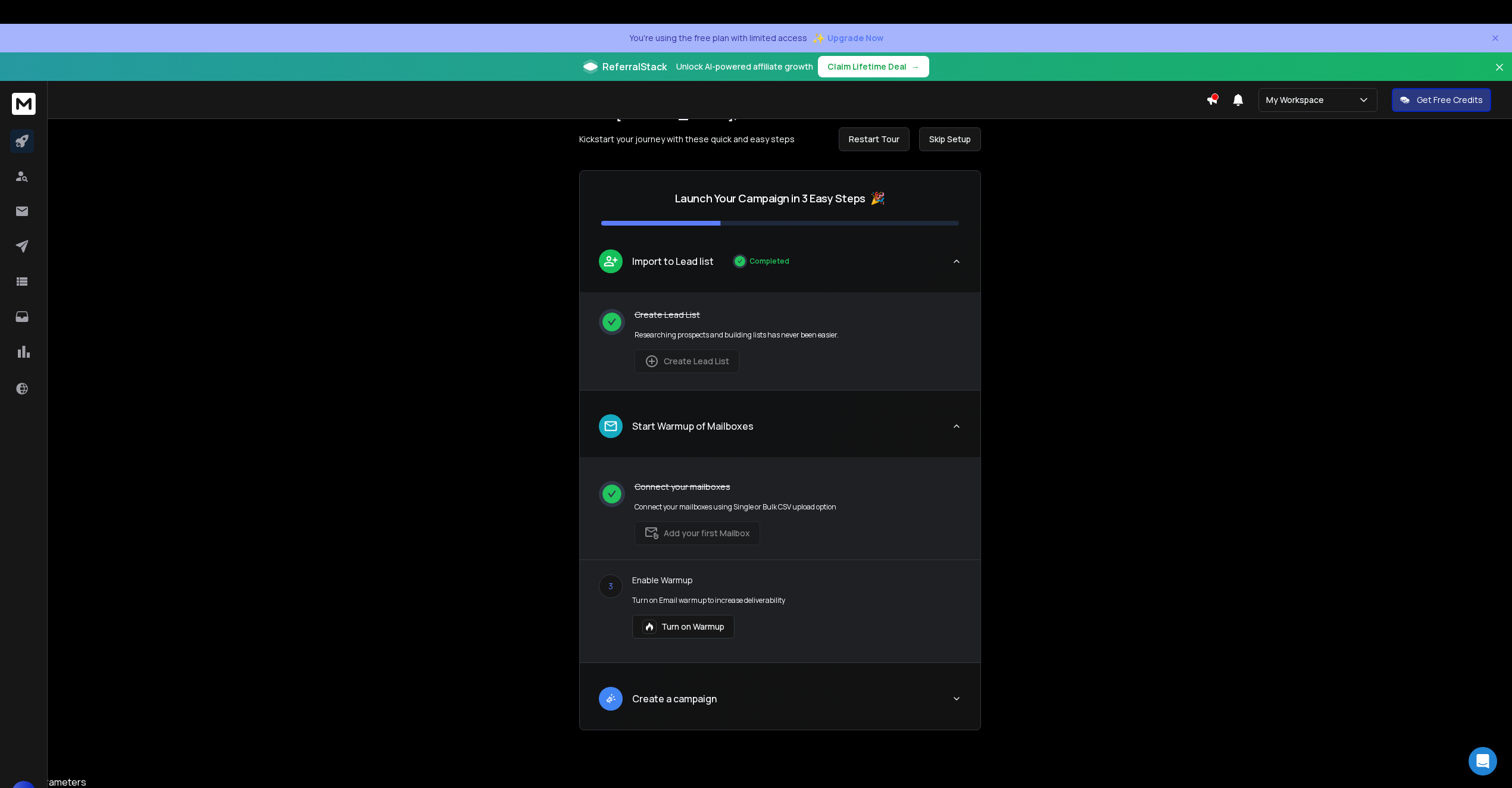
scroll to position [47, 0]
click at [956, 695] on icon "button" at bounding box center [956, 697] width 9 height 9
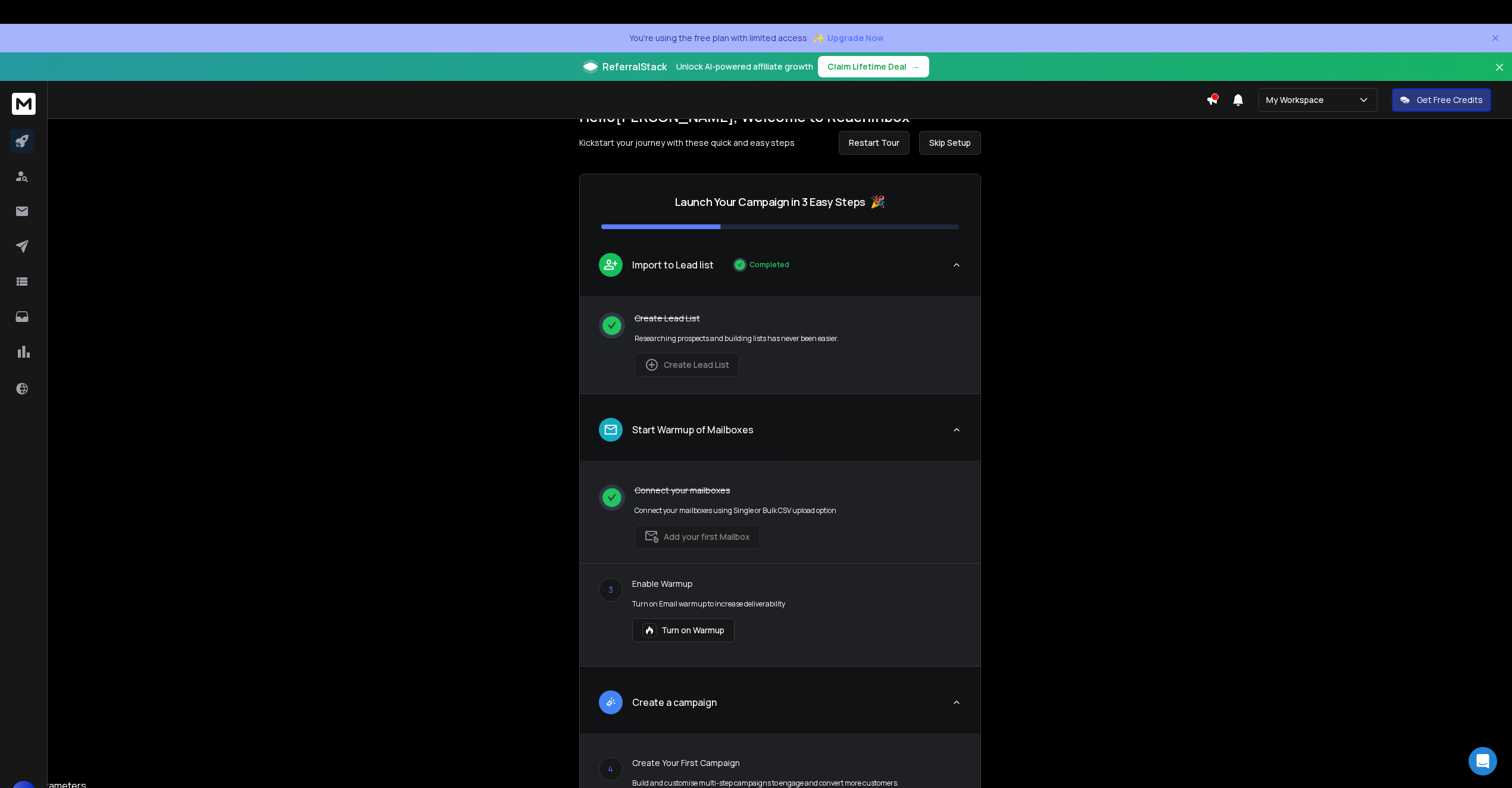
scroll to position [0, 0]
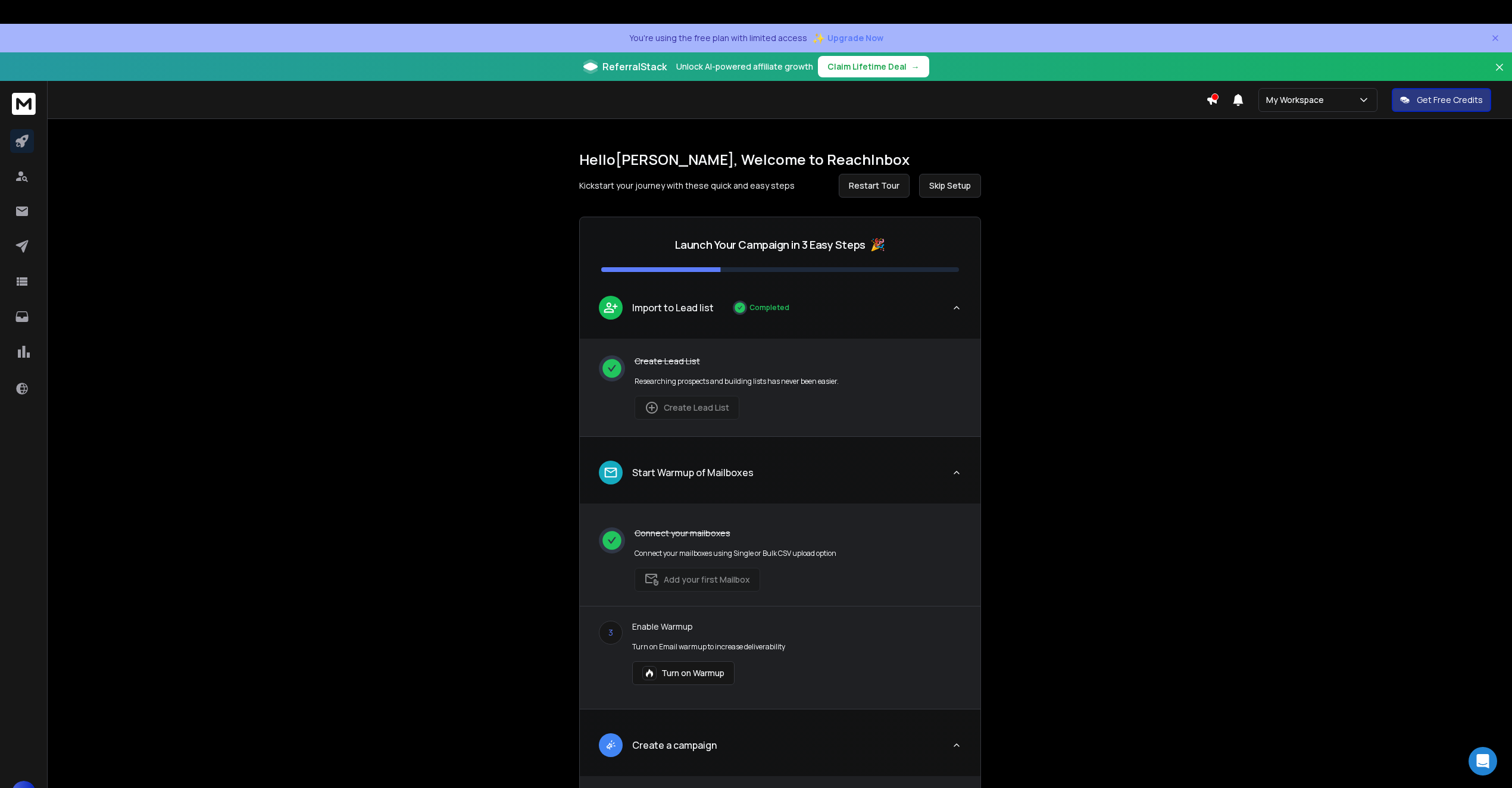
click at [359, 182] on div "Hello [PERSON_NAME] , Welcome to ReachInbox Kickstart your journey with these q…" at bounding box center [780, 659] width 1426 height 1056
click at [27, 209] on icon at bounding box center [21, 210] width 14 height 14
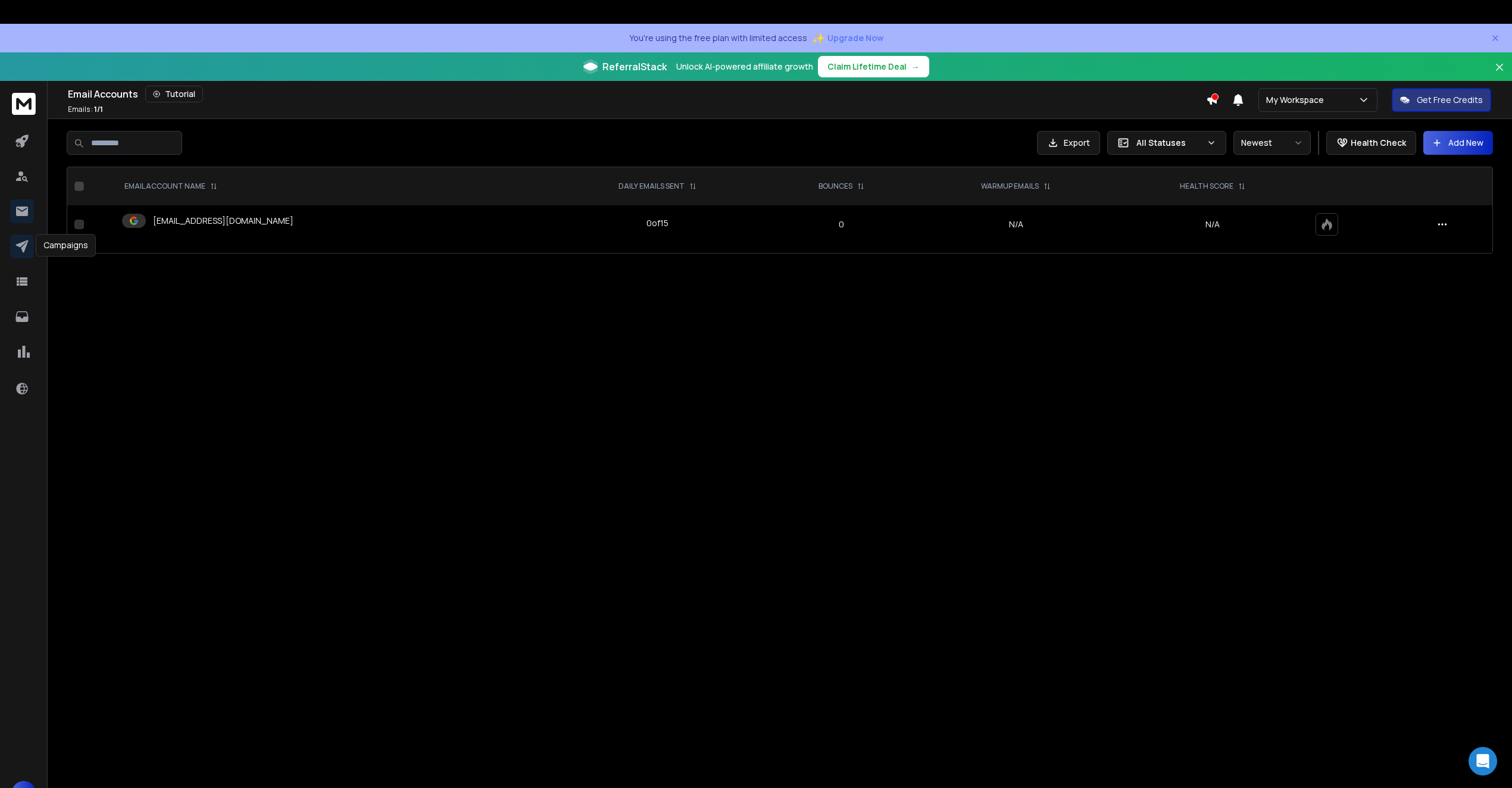
click at [25, 236] on link at bounding box center [22, 246] width 24 height 24
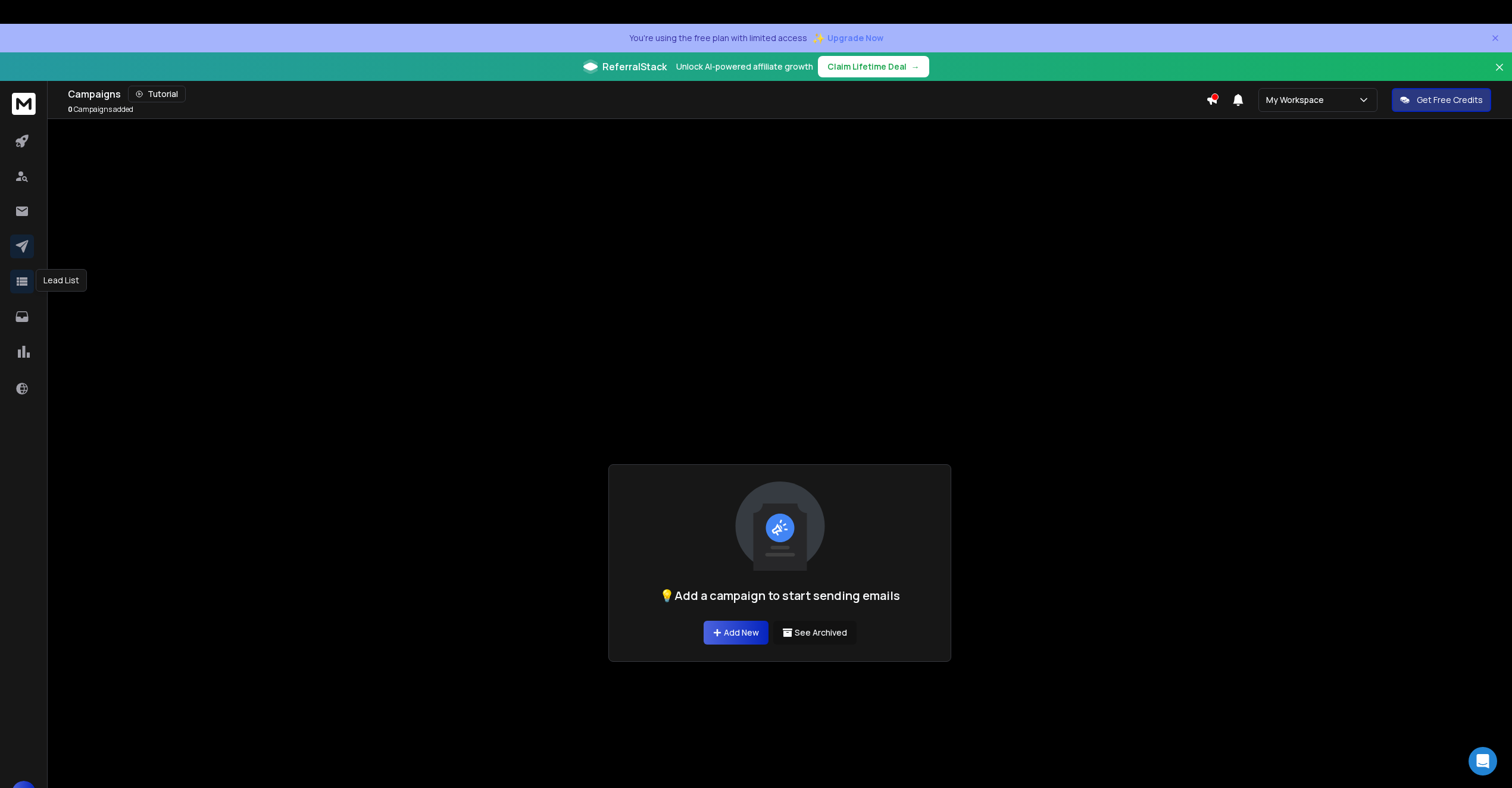
click at [24, 278] on icon at bounding box center [22, 281] width 11 height 9
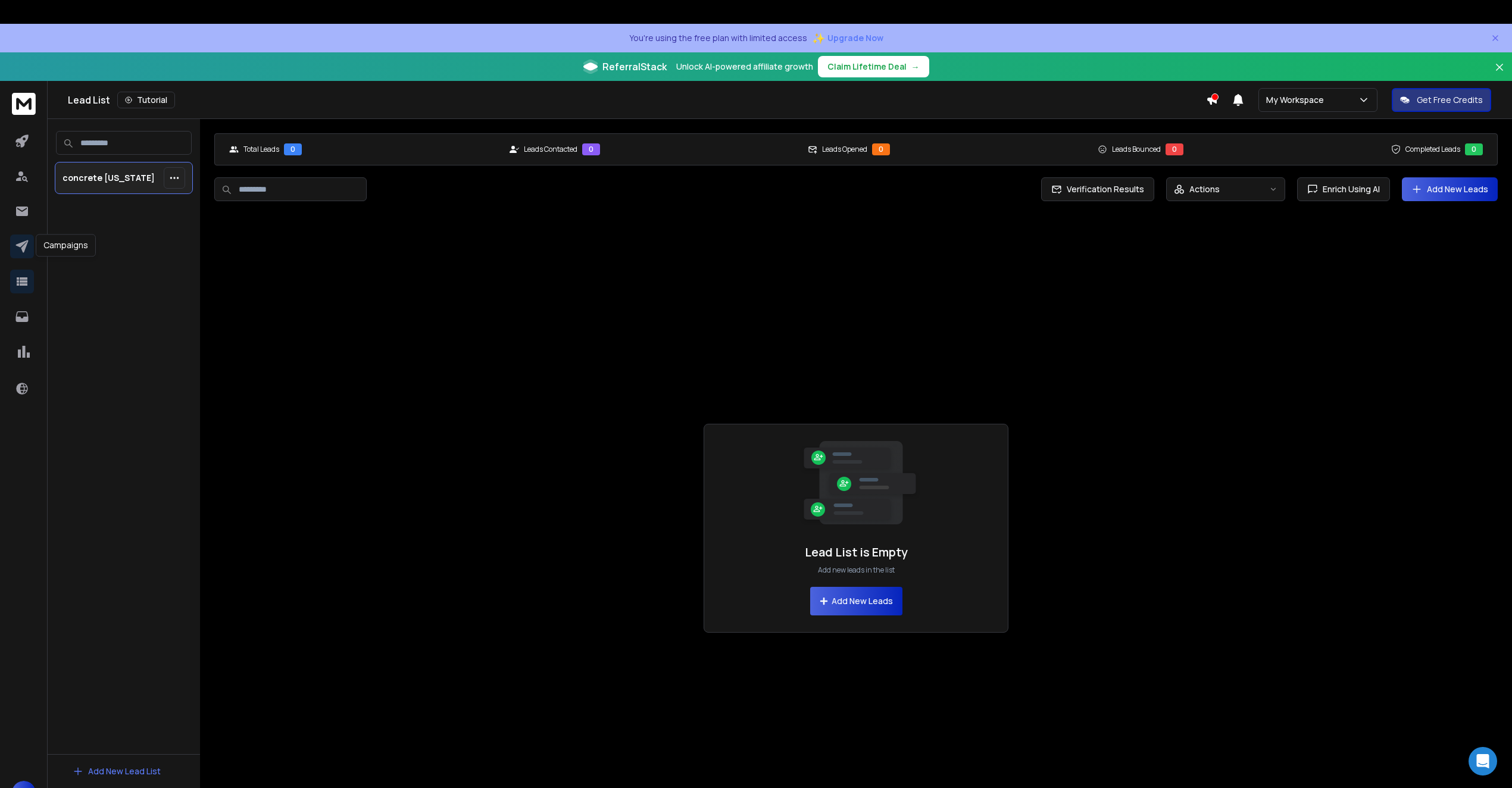
click at [26, 245] on icon at bounding box center [21, 246] width 14 height 14
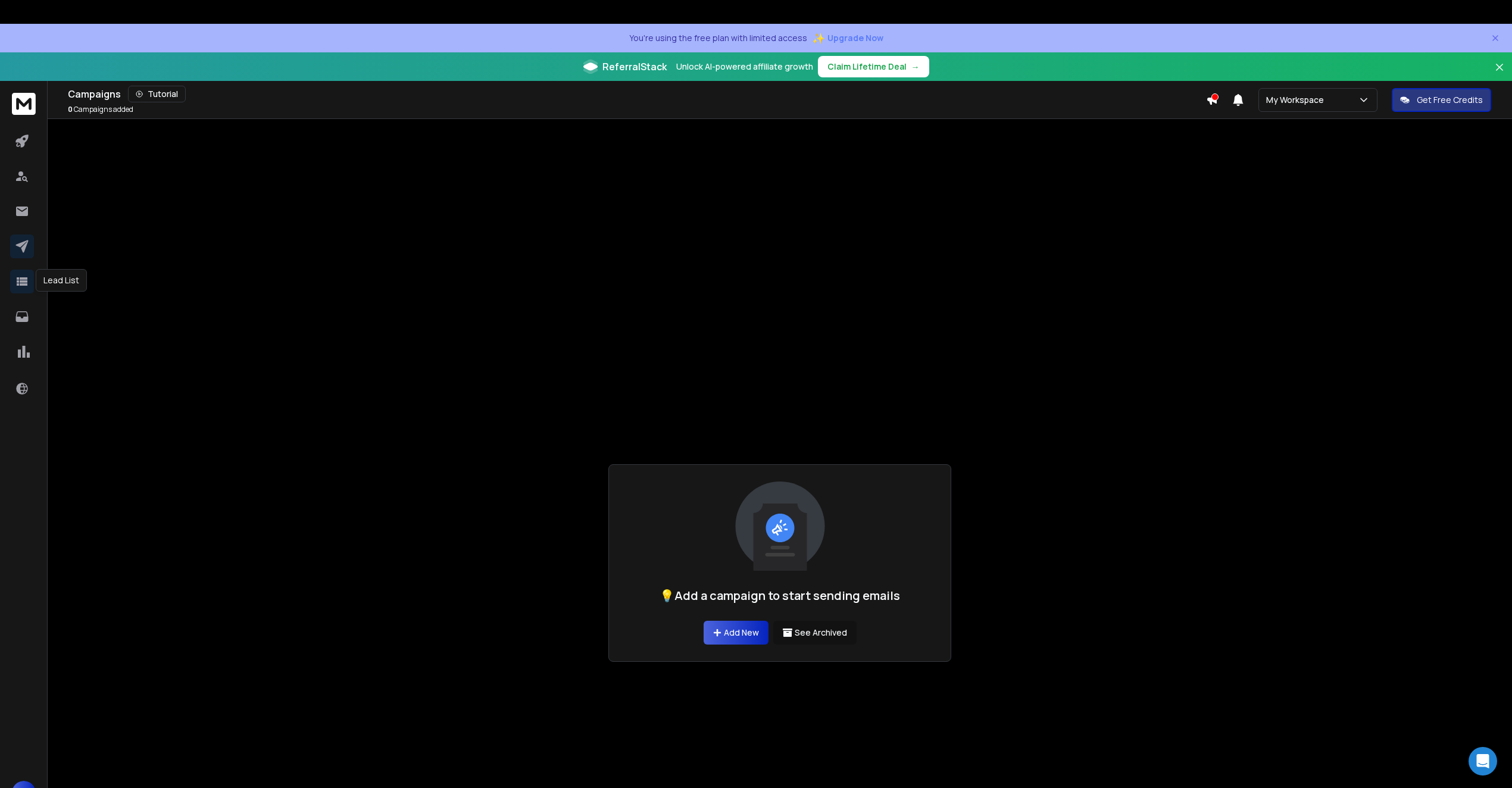
click at [25, 281] on icon at bounding box center [22, 281] width 11 height 9
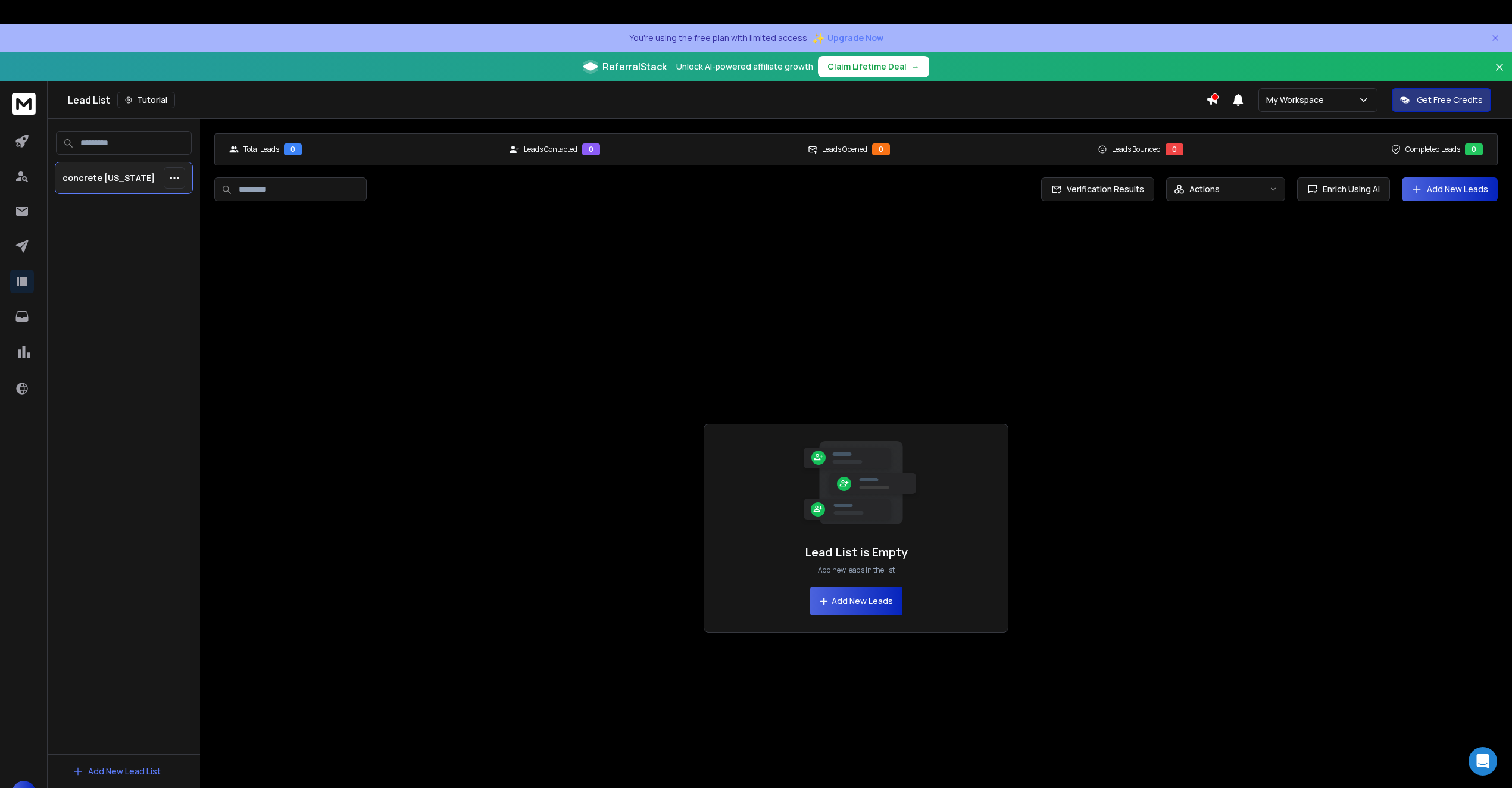
click at [130, 179] on div "concrete [US_STATE]" at bounding box center [123, 178] width 138 height 32
click at [169, 181] on icon "button" at bounding box center [175, 178] width 11 height 11
click at [256, 150] on p "Total Leads" at bounding box center [261, 149] width 36 height 9
click at [1267, 193] on button "Actions" at bounding box center [1225, 189] width 119 height 24
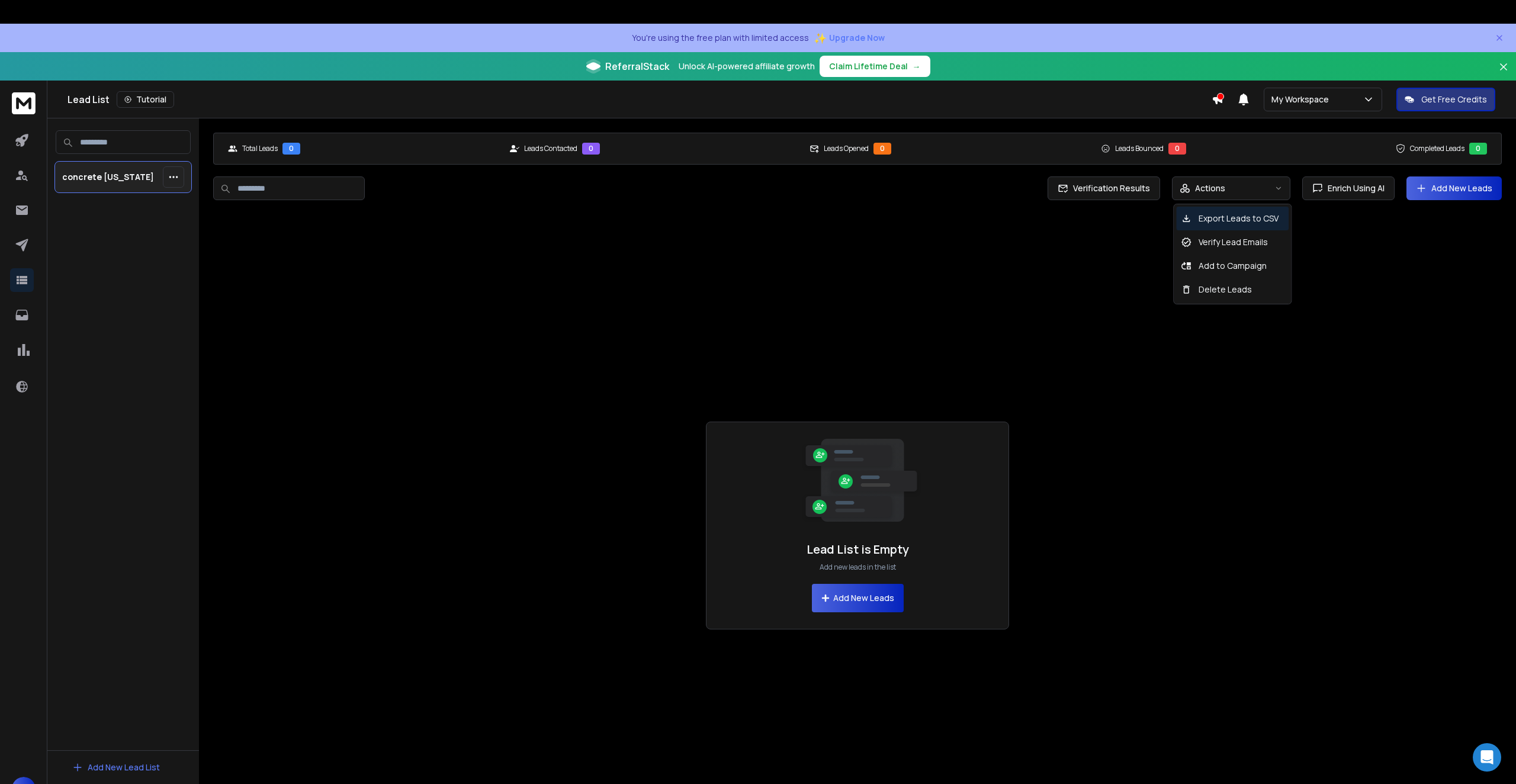
click at [1242, 212] on p "Export Leads to CSV" at bounding box center [1238, 218] width 85 height 17
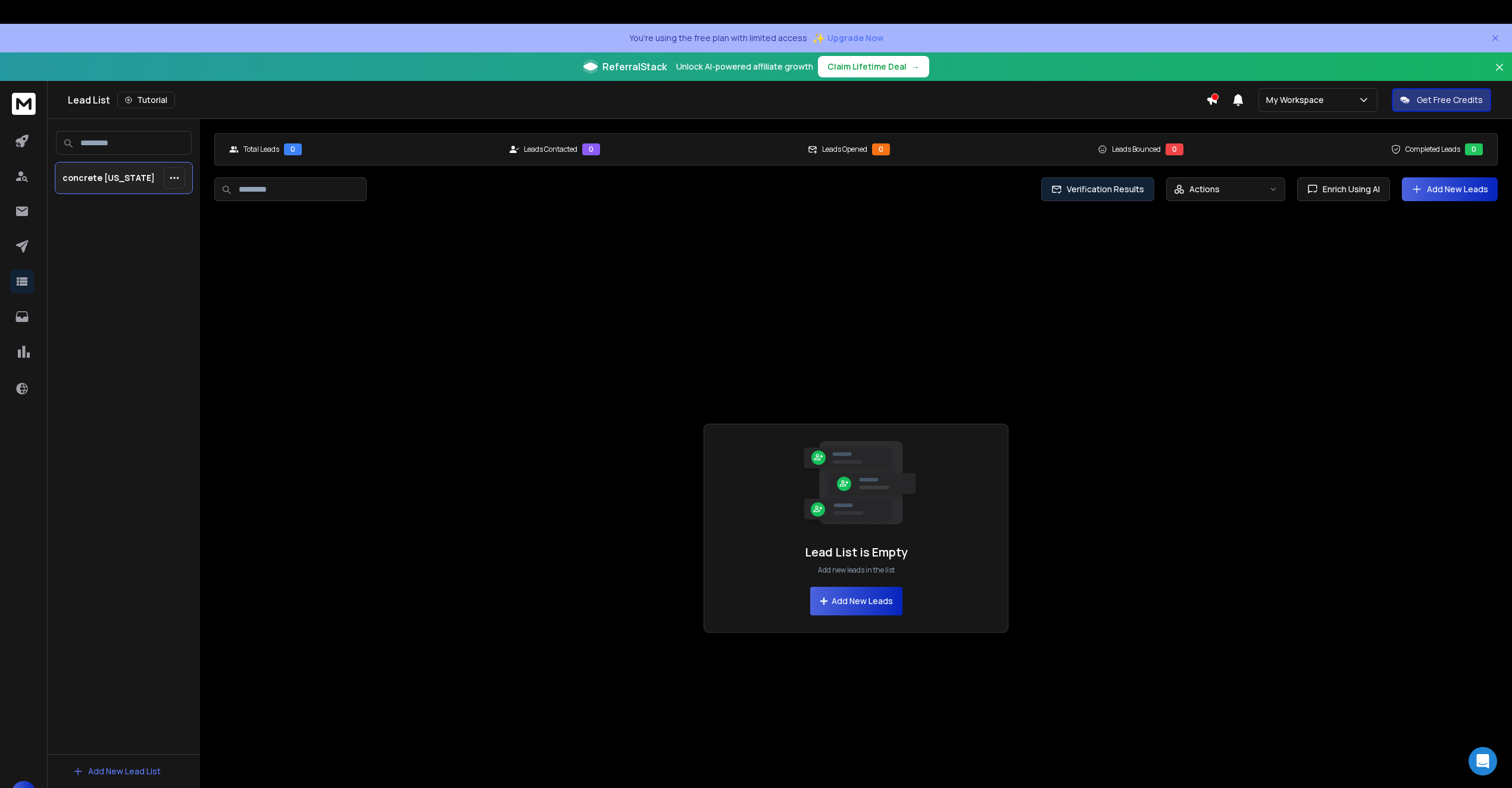
click at [1139, 193] on span "Verification Results" at bounding box center [1102, 189] width 82 height 12
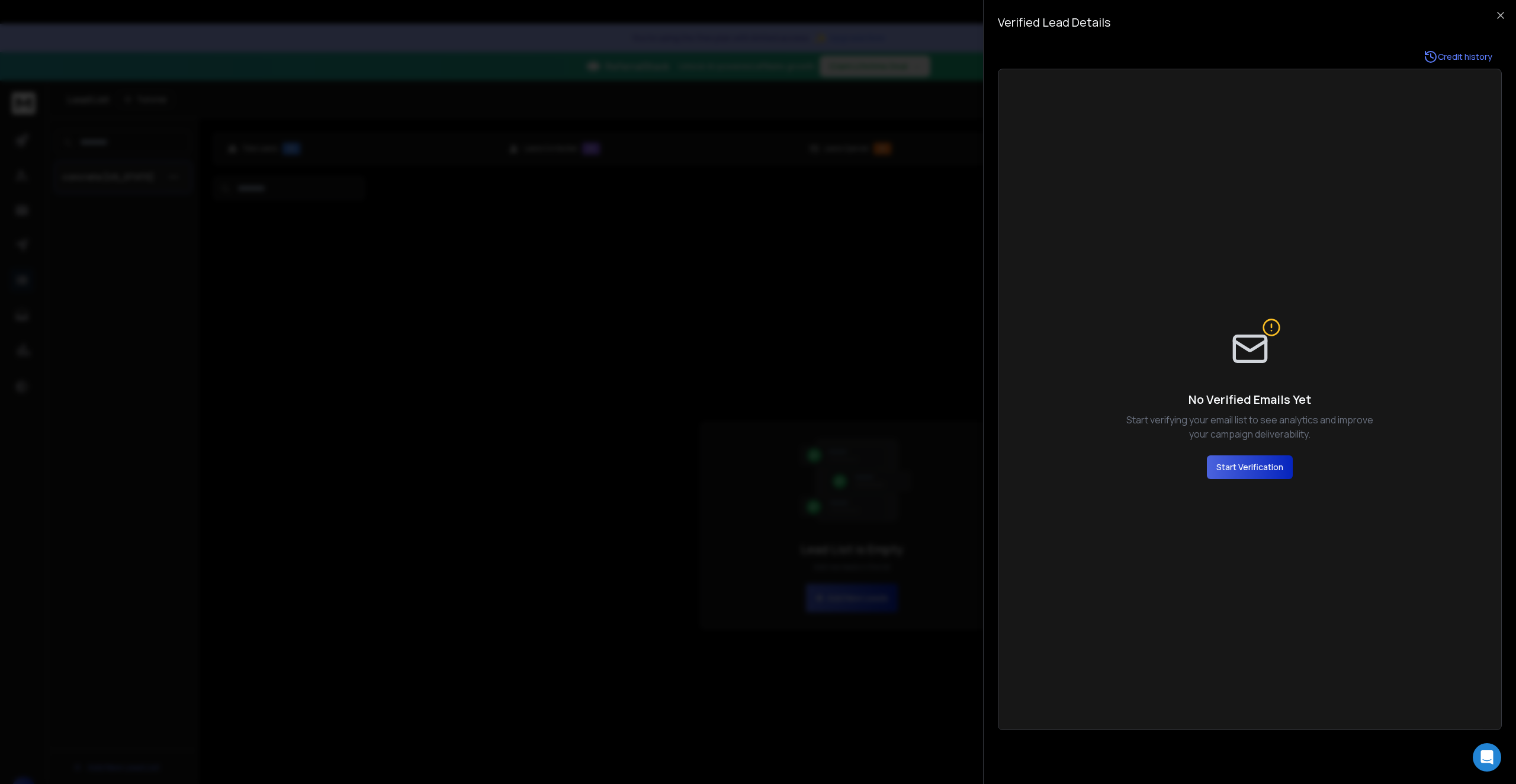
click at [817, 226] on div at bounding box center [758, 392] width 1516 height 784
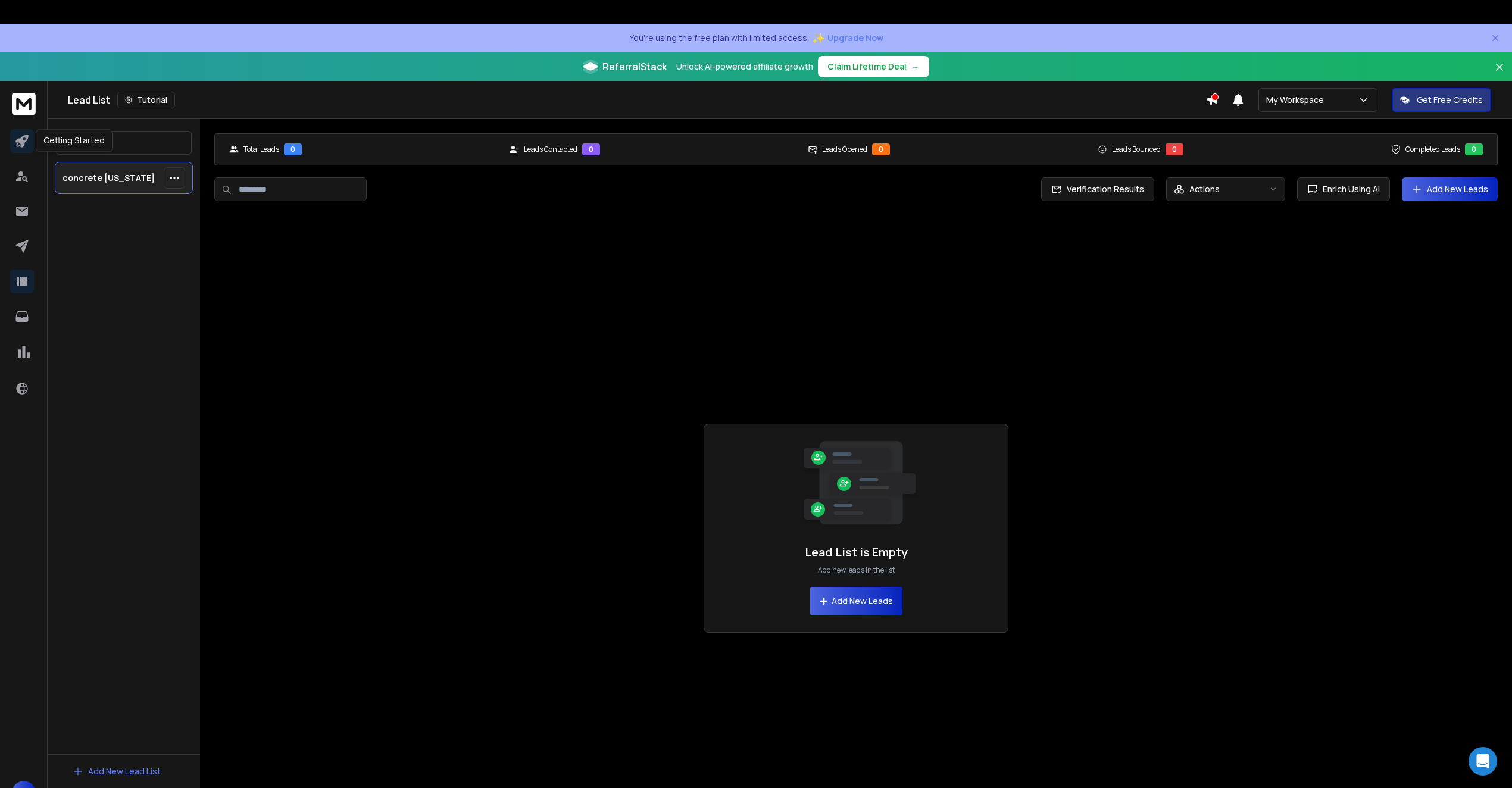
click at [20, 141] on icon at bounding box center [22, 141] width 13 height 13
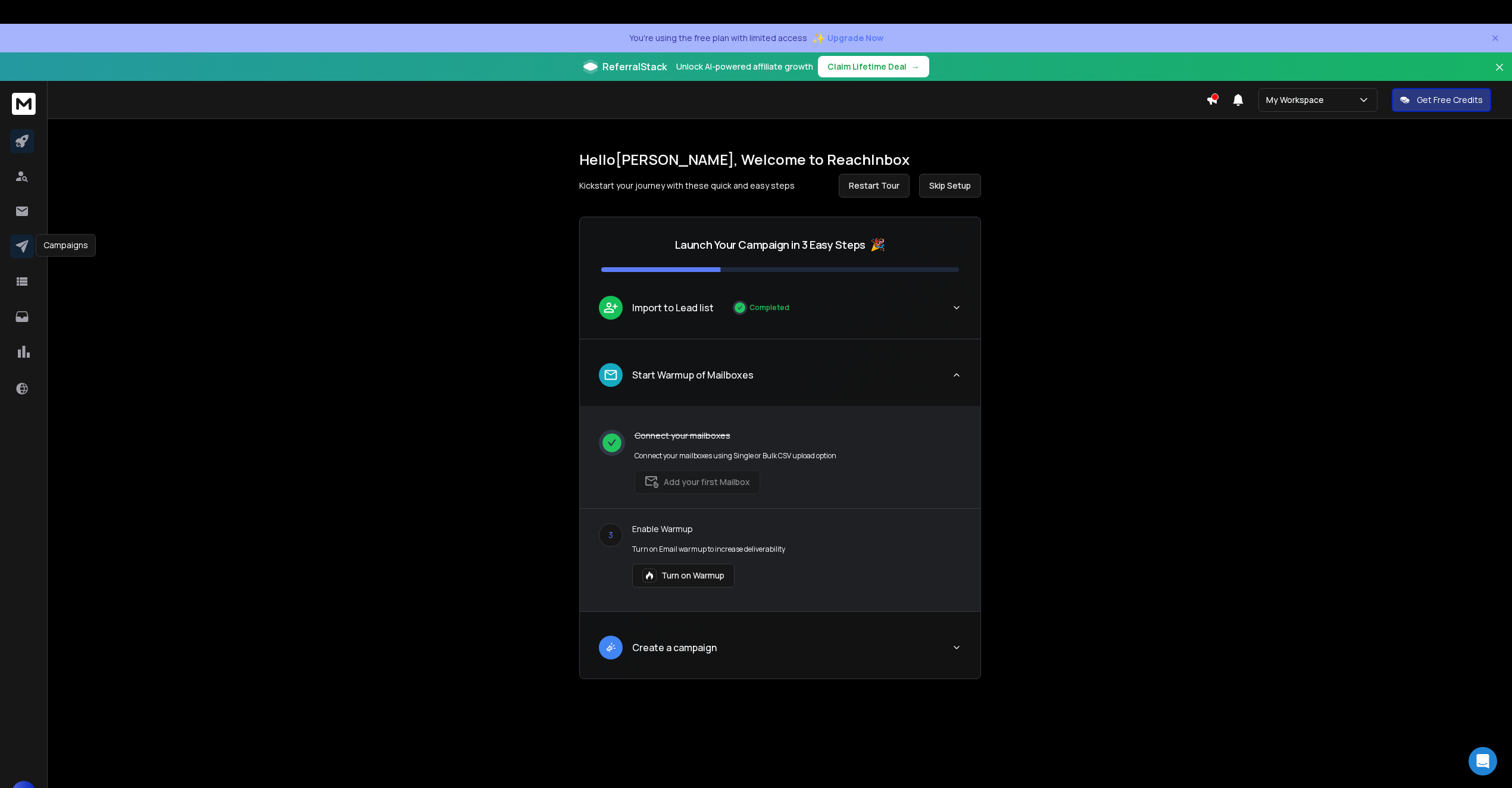
click at [31, 248] on link at bounding box center [22, 246] width 24 height 24
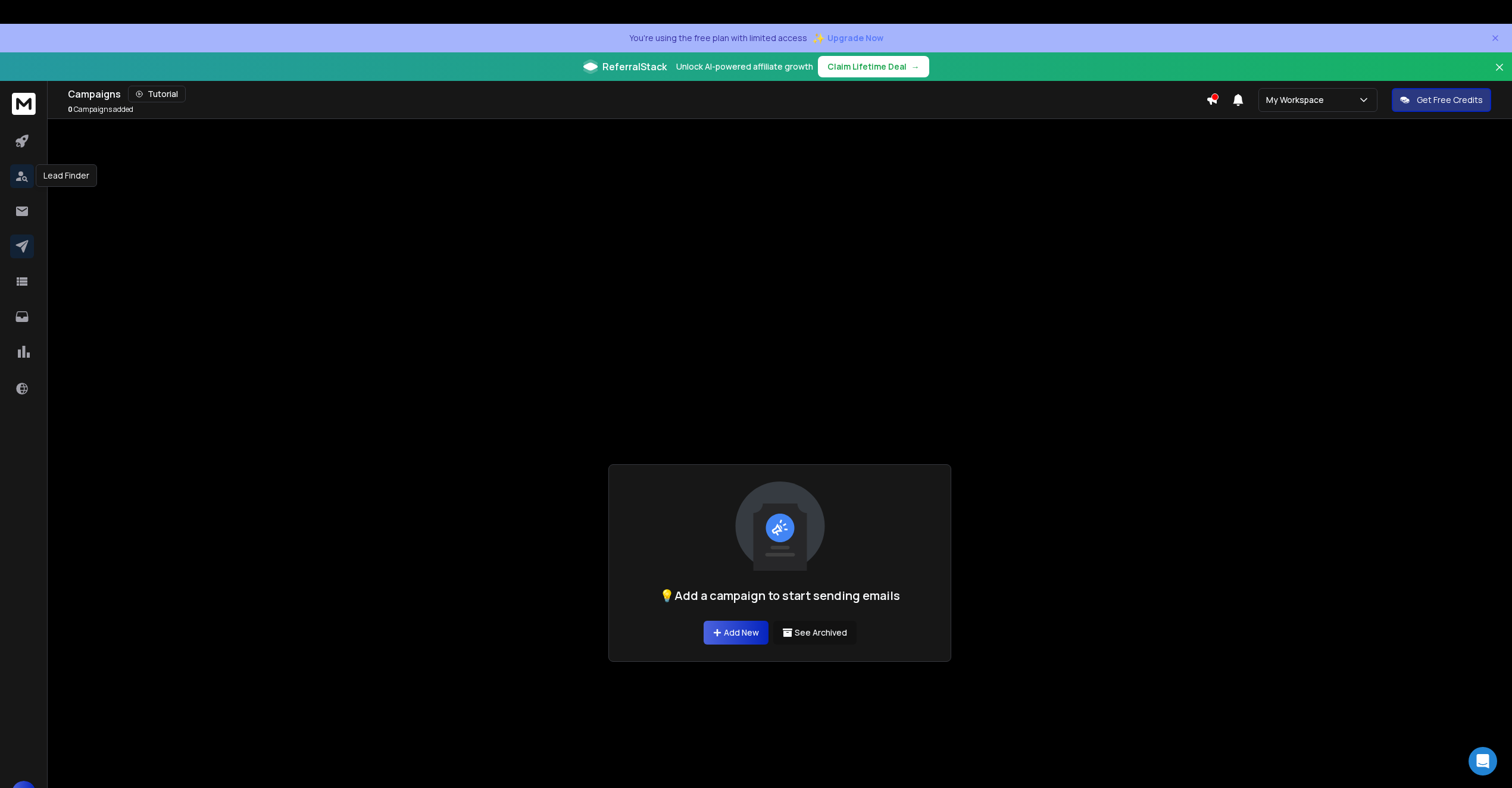
click at [27, 180] on icon at bounding box center [21, 176] width 14 height 14
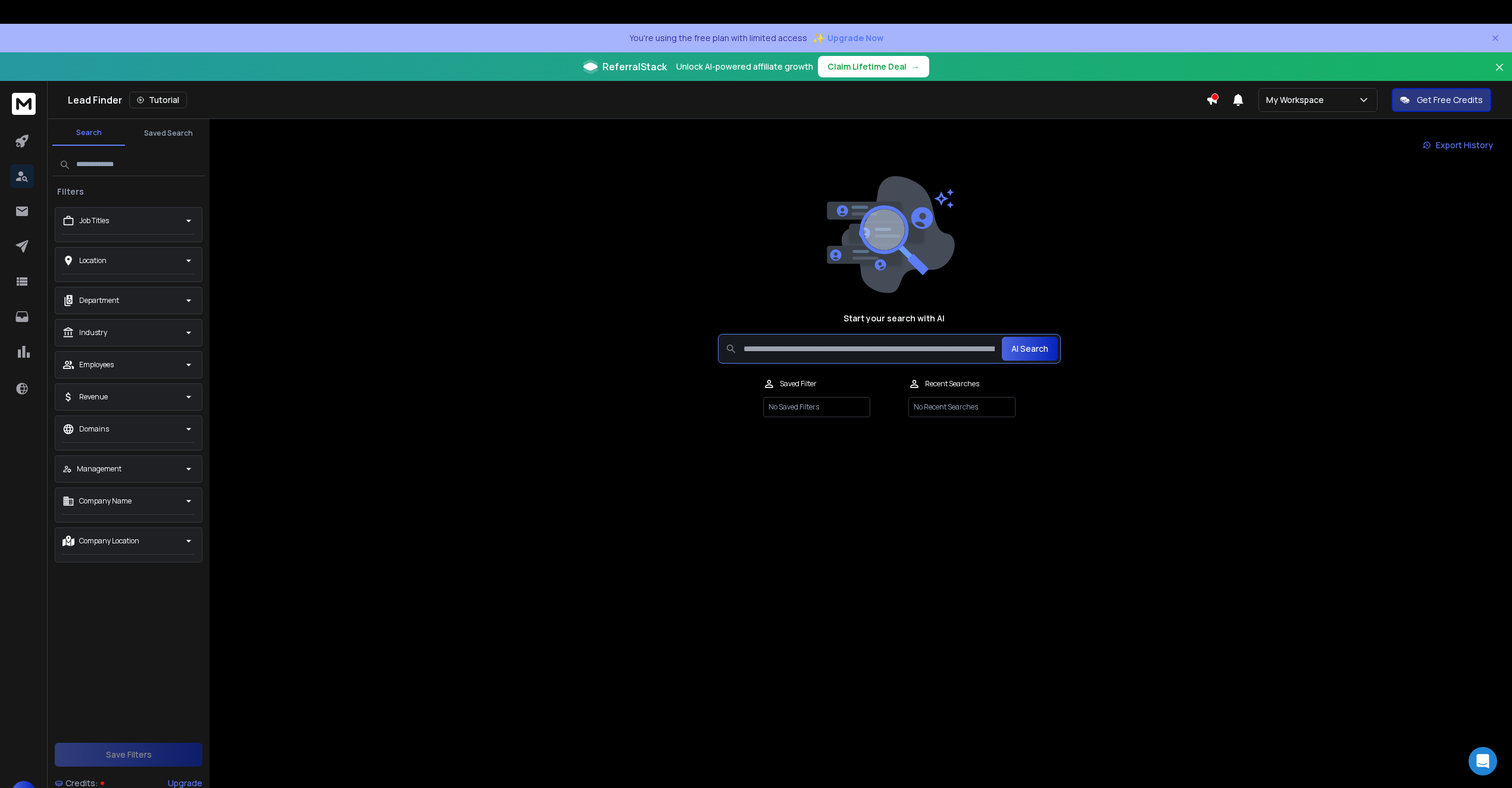
click at [187, 220] on icon at bounding box center [189, 220] width 12 height 12
click at [186, 389] on icon at bounding box center [189, 387] width 12 height 12
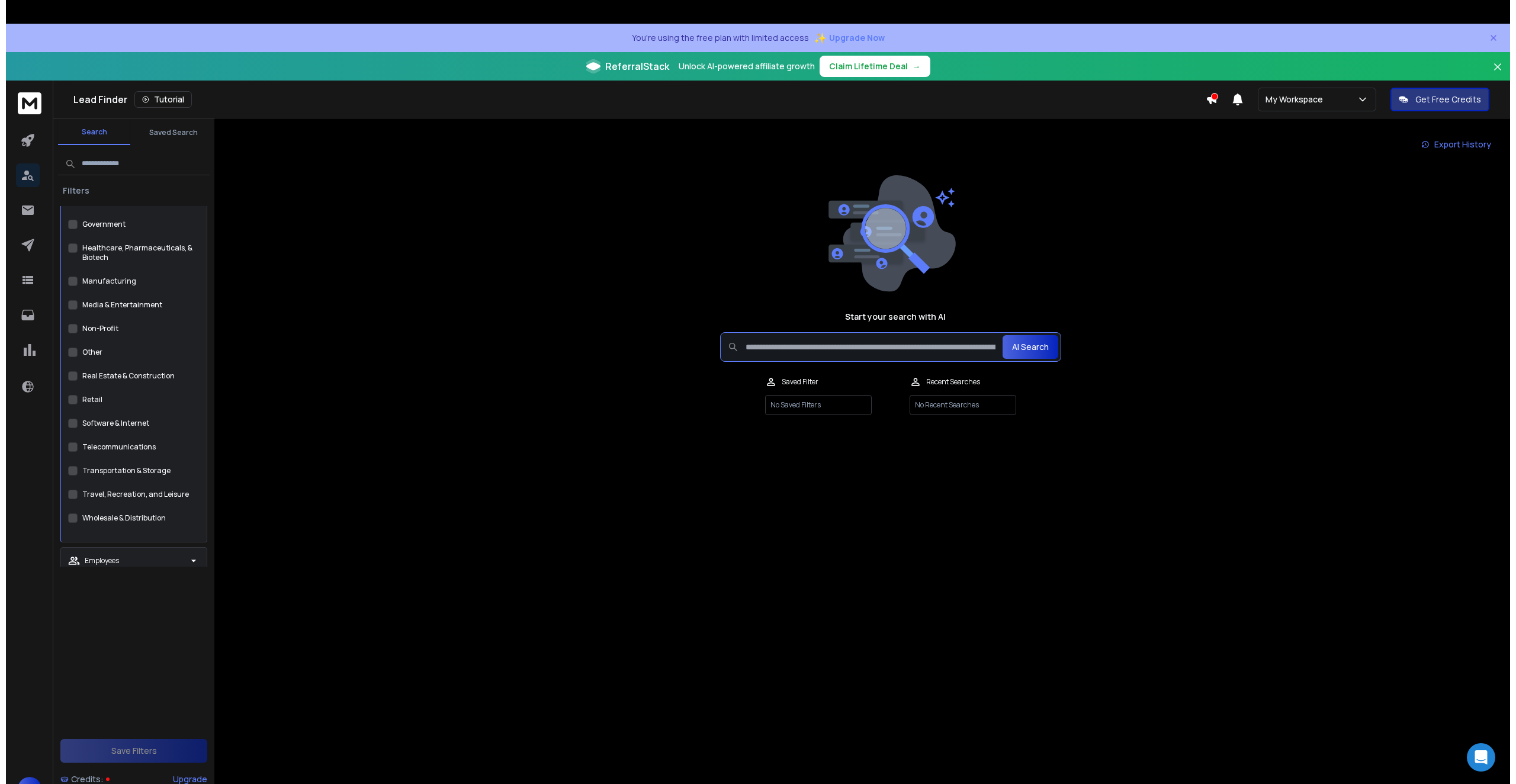
scroll to position [474, 0]
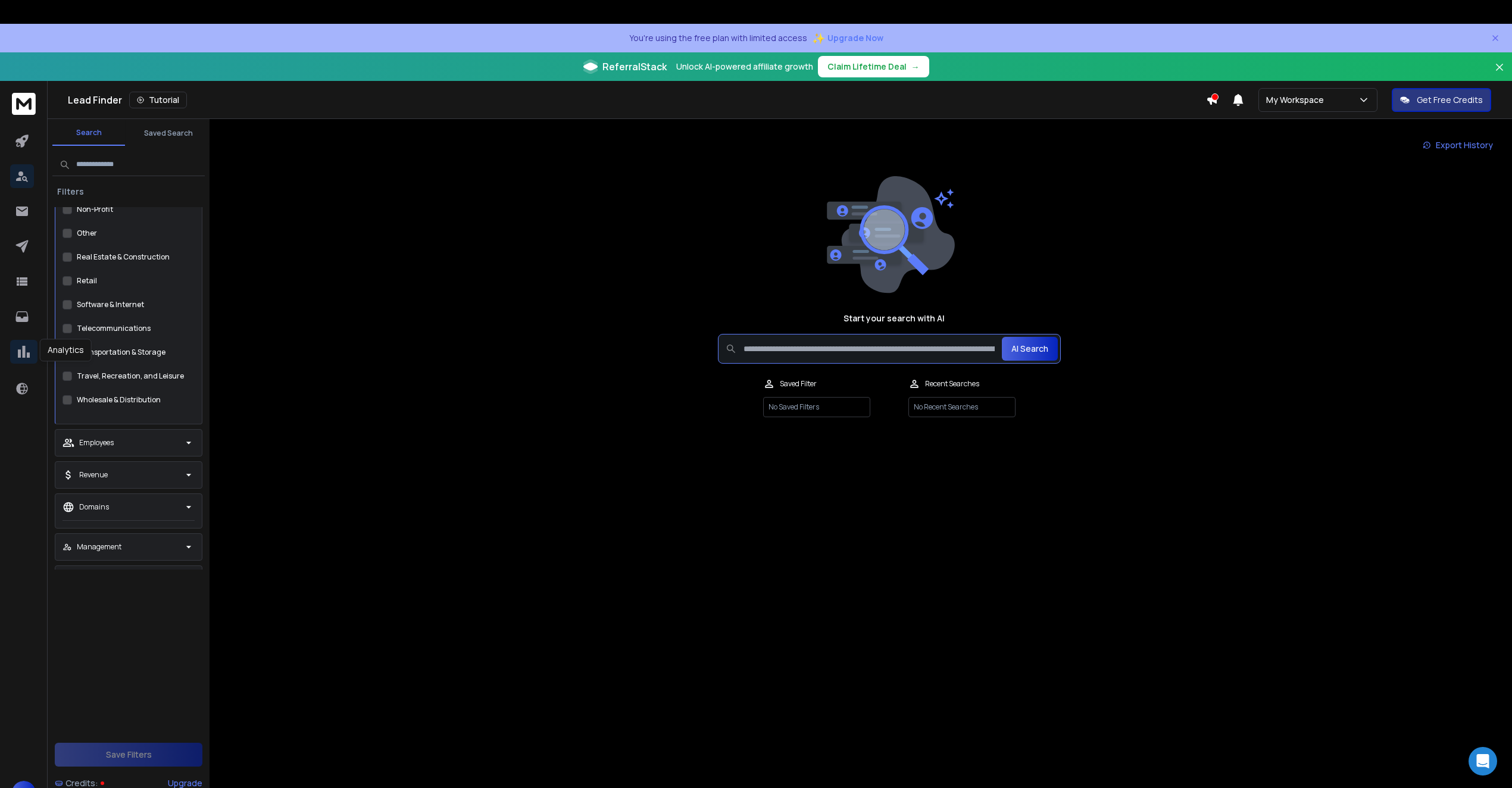
click at [25, 346] on icon at bounding box center [24, 352] width 12 height 12
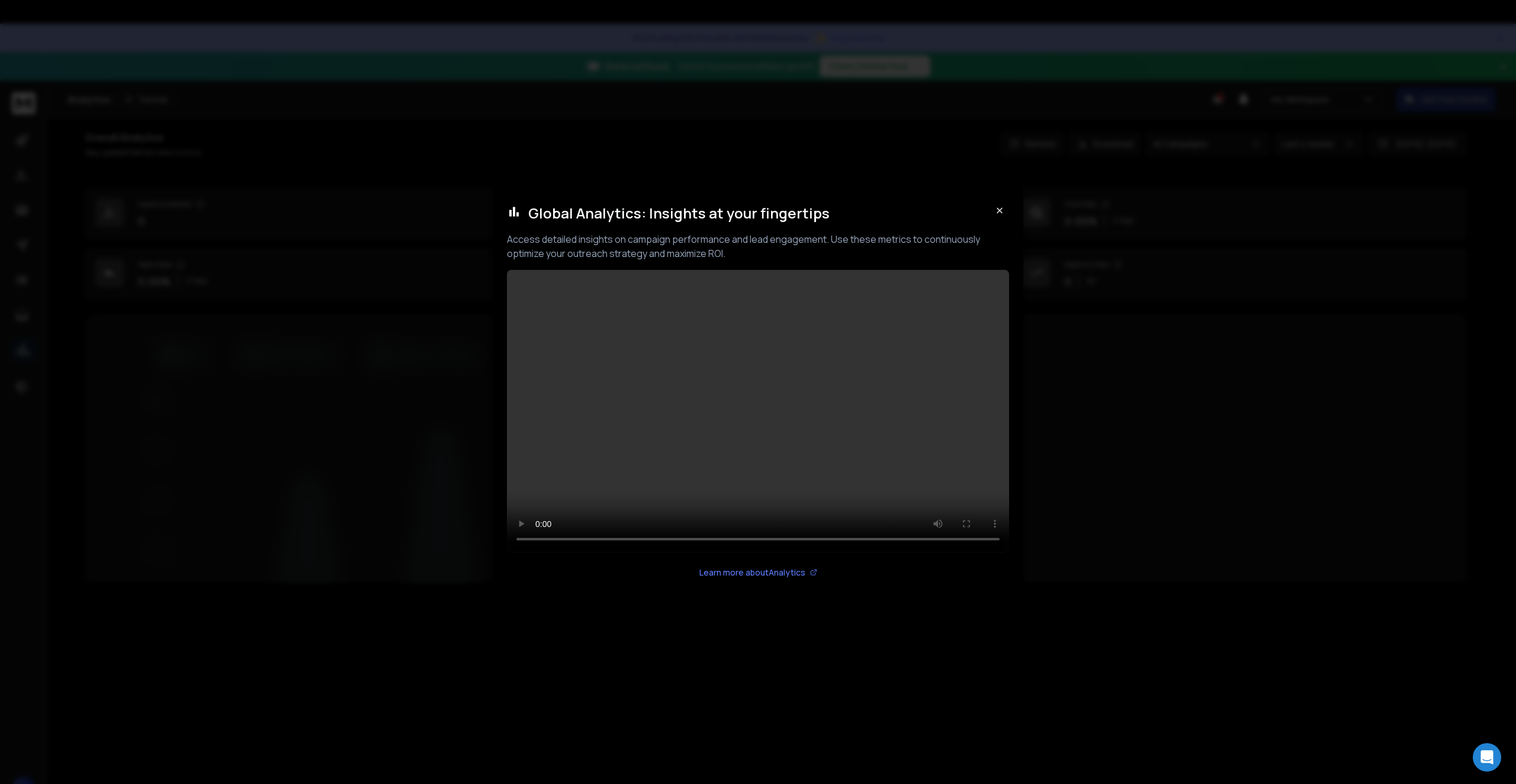
click at [23, 317] on div at bounding box center [758, 392] width 1516 height 784
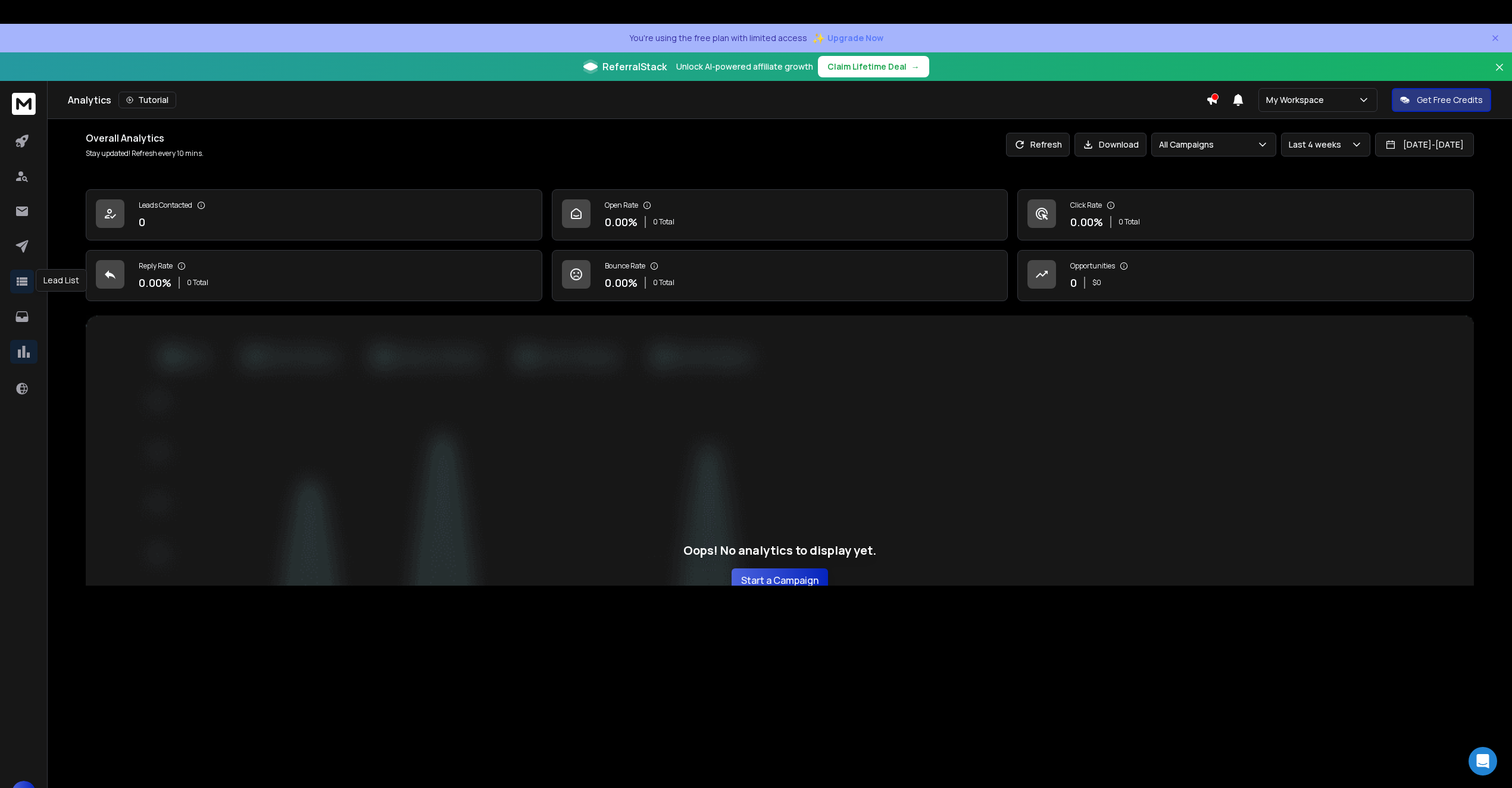
click at [13, 281] on link at bounding box center [22, 282] width 24 height 24
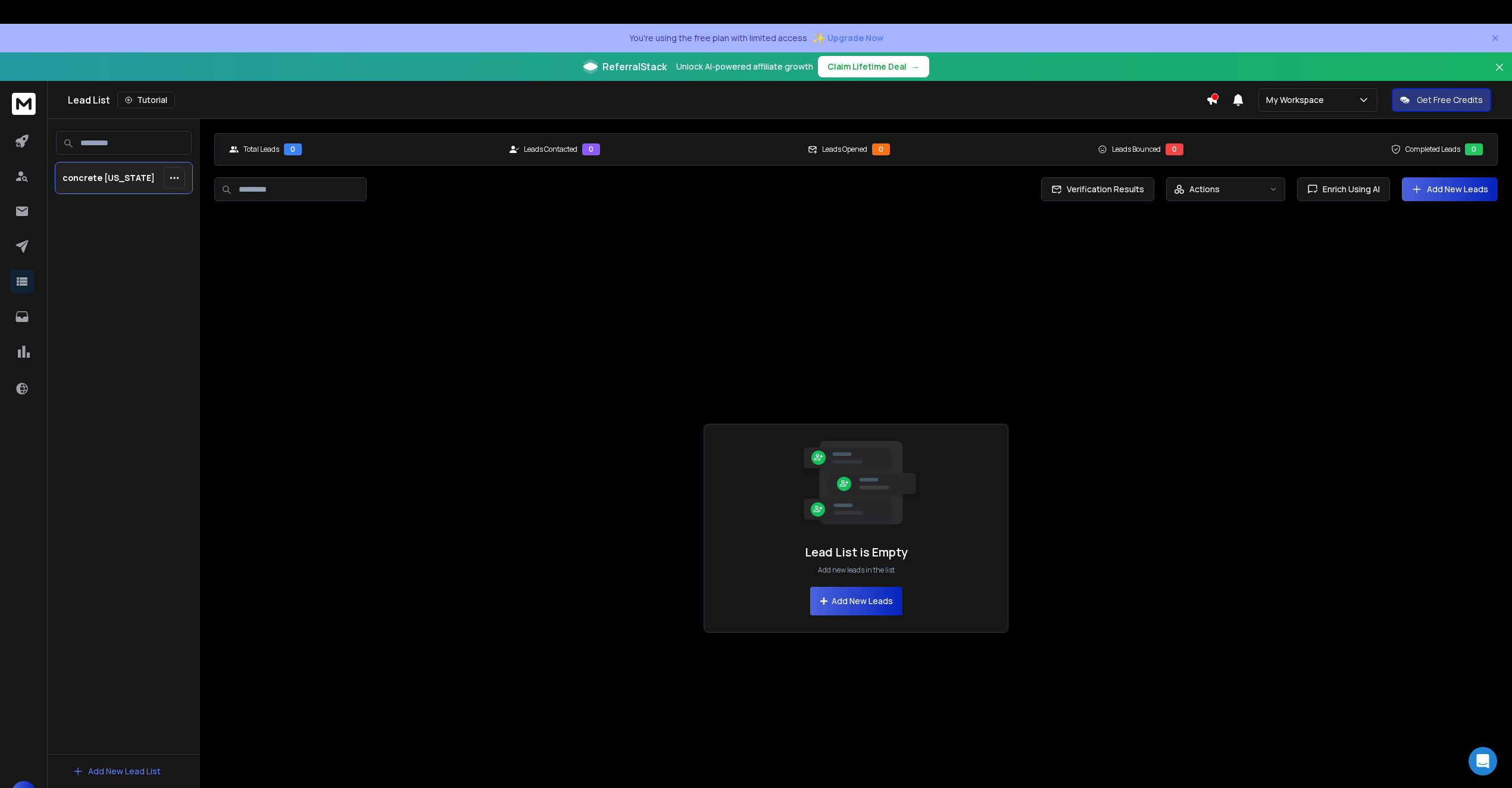
click at [275, 149] on p "Total Leads" at bounding box center [261, 149] width 36 height 9
